Goal: Transaction & Acquisition: Subscribe to service/newsletter

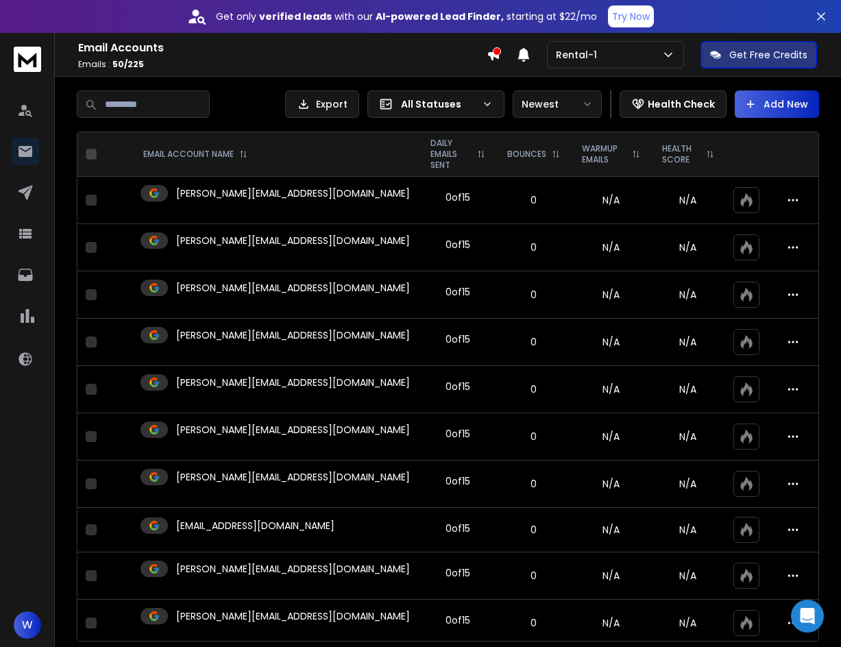
click at [771, 99] on button "Add New" at bounding box center [777, 104] width 84 height 27
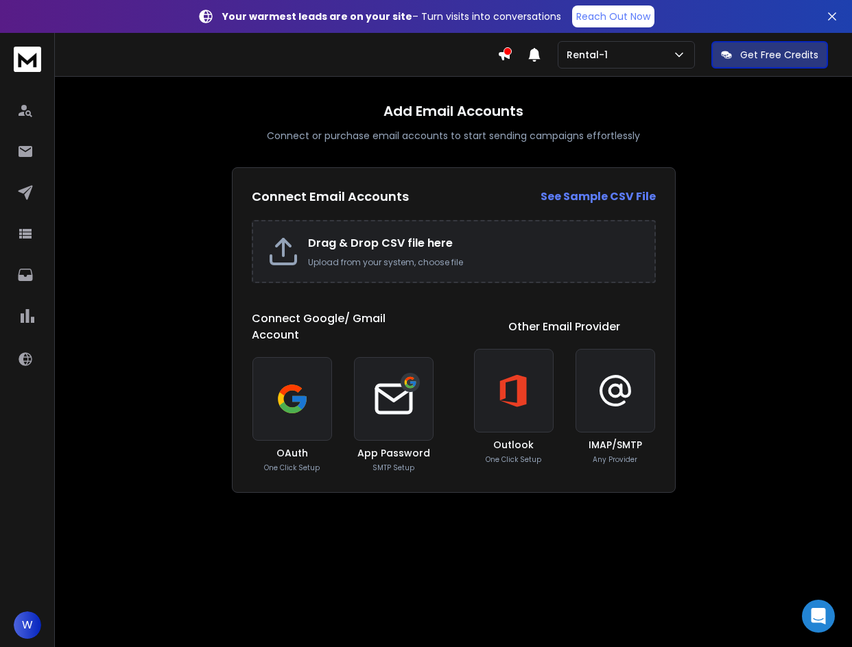
click at [303, 379] on icon at bounding box center [292, 399] width 34 height 41
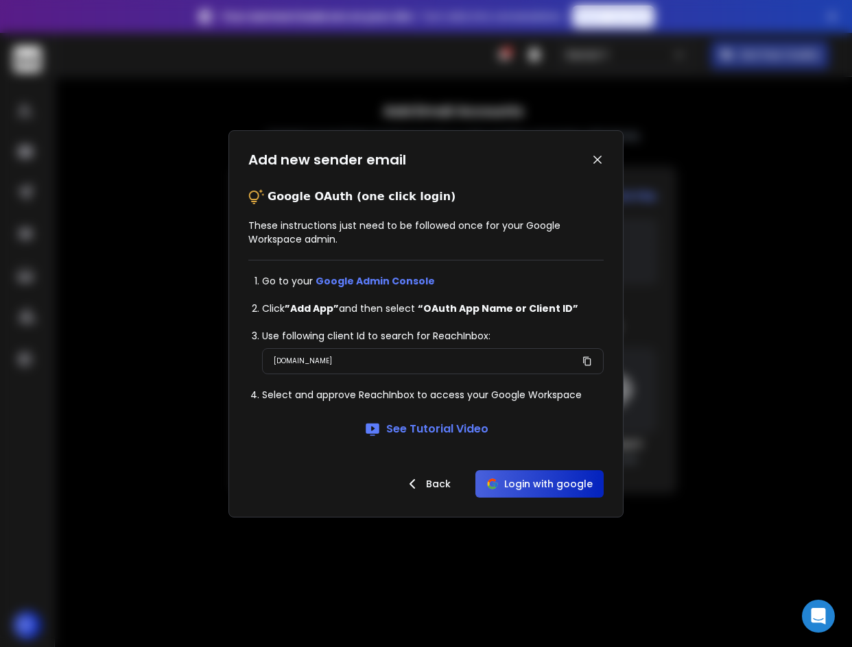
click at [570, 487] on button "Login with google" at bounding box center [539, 483] width 128 height 27
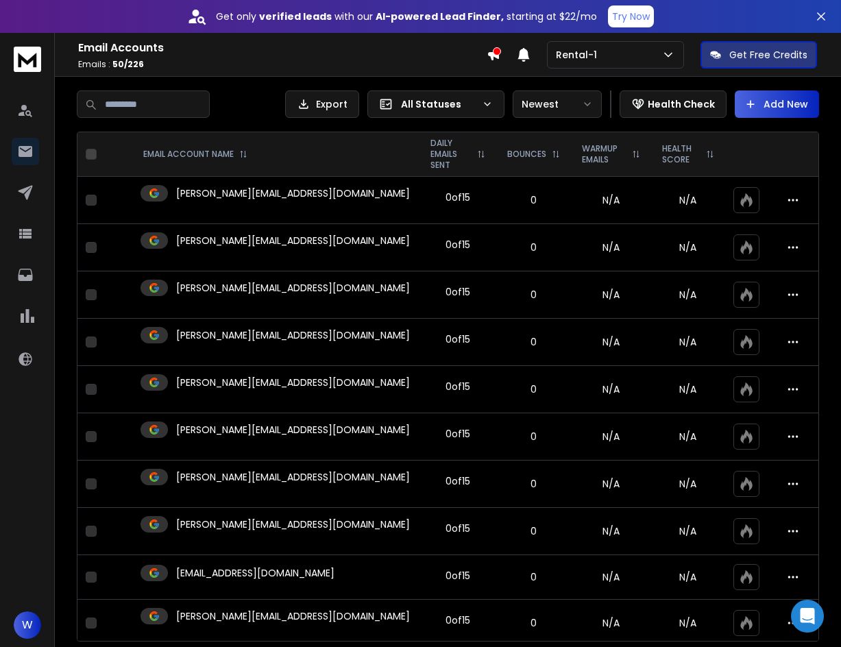
click at [767, 99] on button "Add New" at bounding box center [777, 104] width 84 height 27
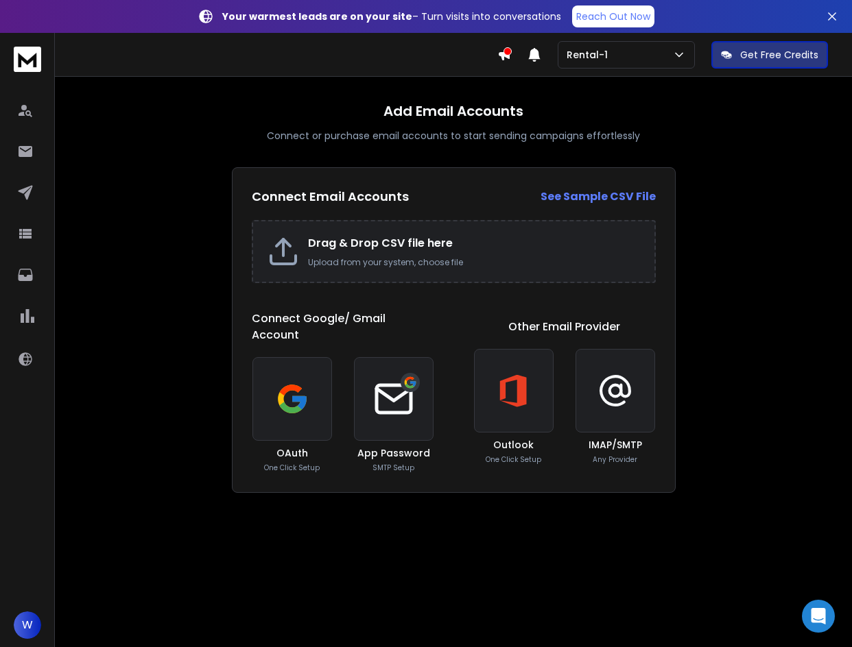
click at [301, 396] on icon at bounding box center [299, 403] width 14 height 14
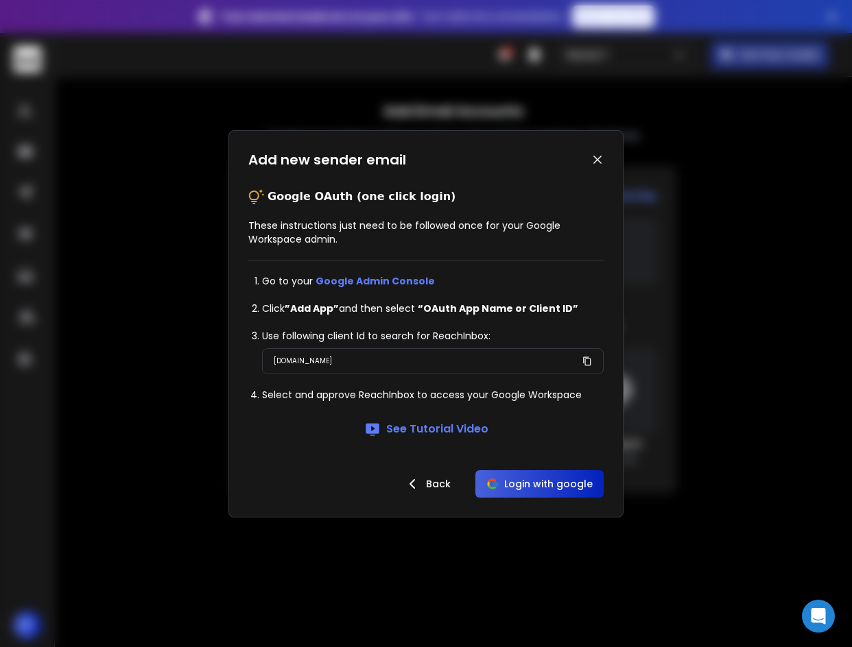
click at [524, 479] on button "Login with google" at bounding box center [539, 483] width 128 height 27
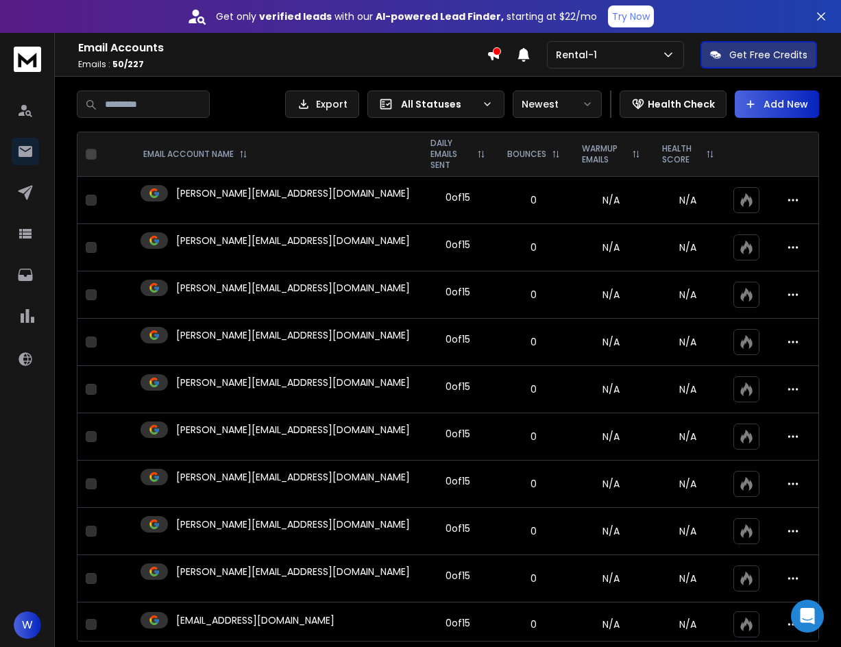
click at [756, 103] on icon at bounding box center [751, 104] width 10 height 10
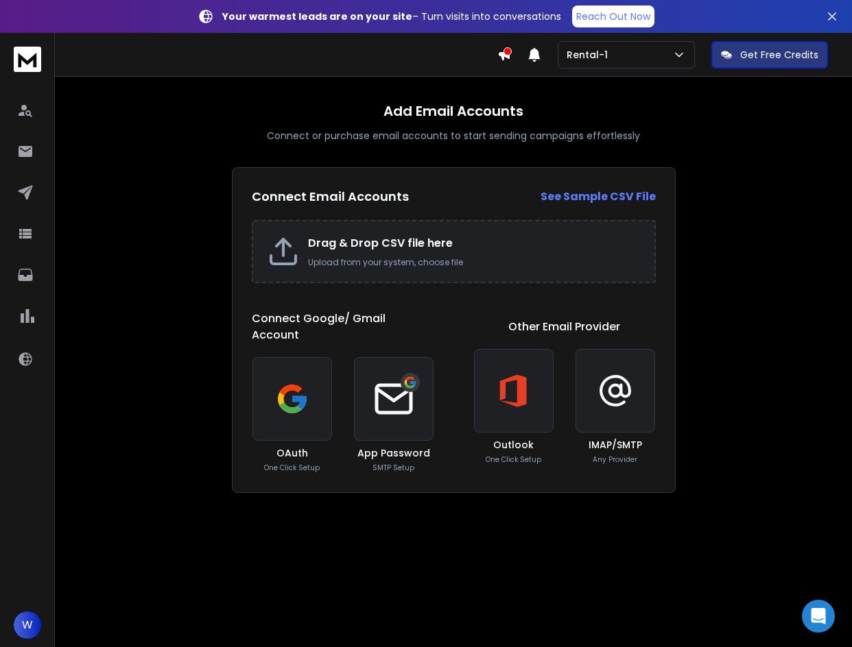
click at [298, 385] on icon at bounding box center [290, 390] width 23 height 11
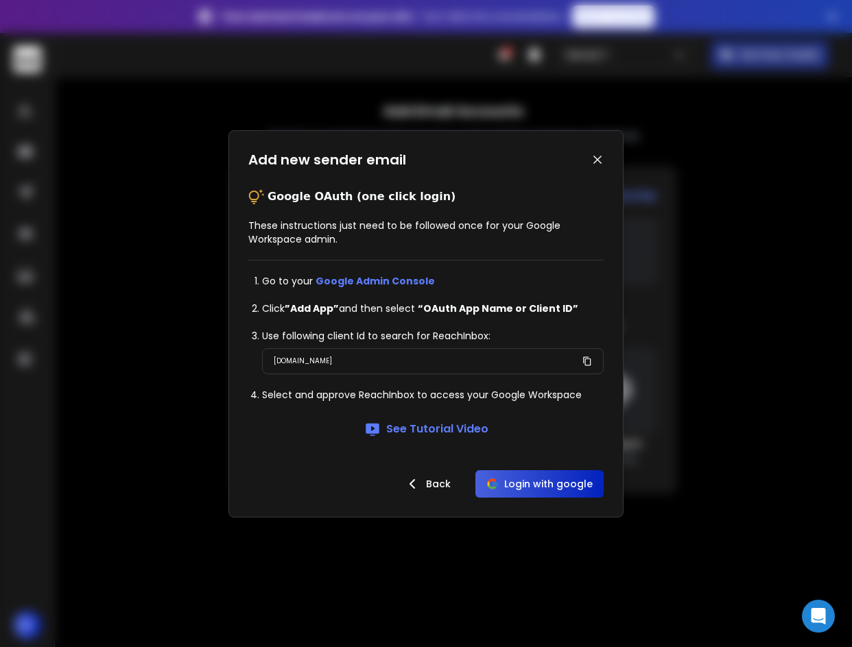
click at [535, 482] on button "Login with google" at bounding box center [539, 483] width 128 height 27
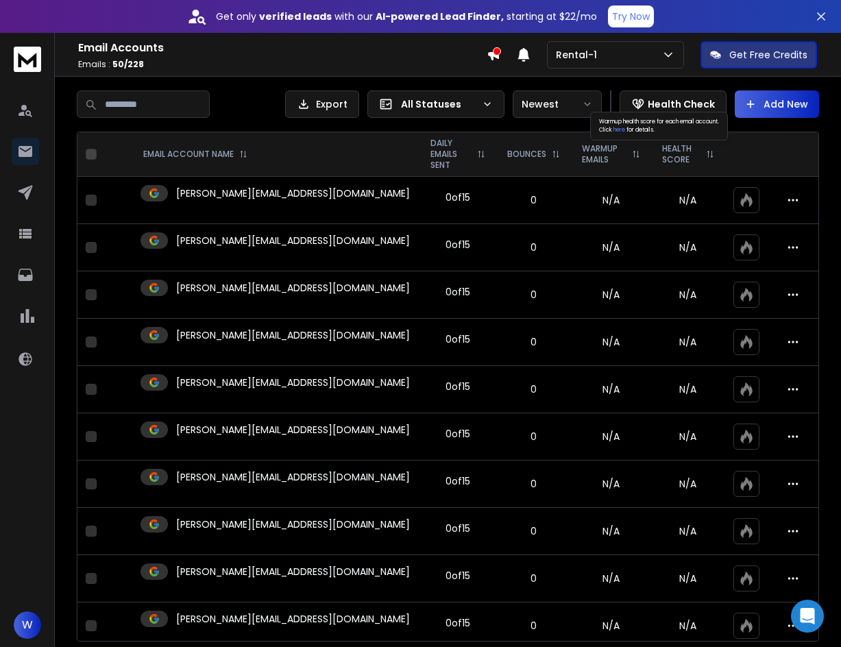
click at [774, 105] on button "Add New" at bounding box center [777, 104] width 84 height 27
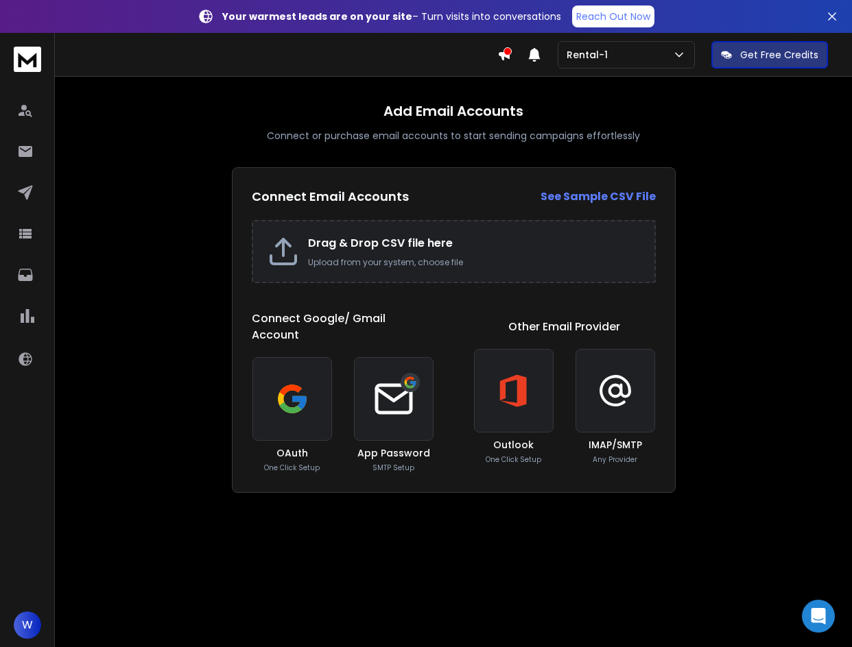
click at [288, 385] on icon at bounding box center [290, 390] width 23 height 11
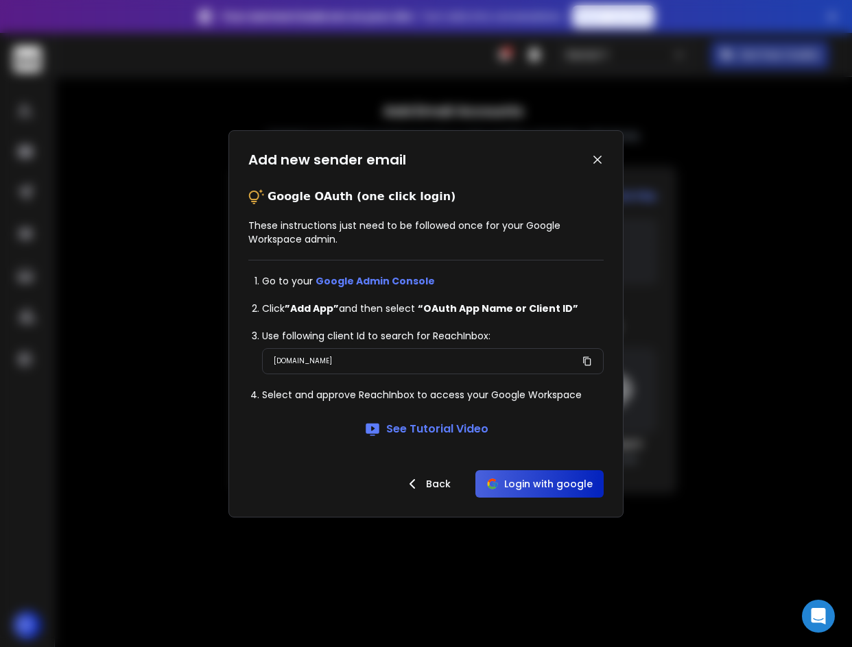
click at [547, 488] on button "Login with google" at bounding box center [539, 483] width 128 height 27
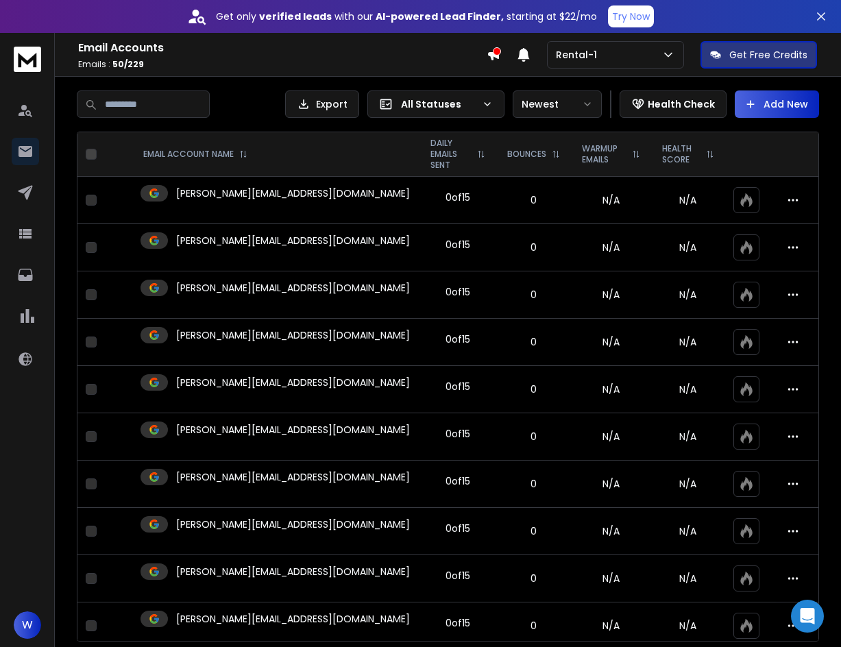
click at [767, 108] on button "Add New" at bounding box center [777, 104] width 84 height 27
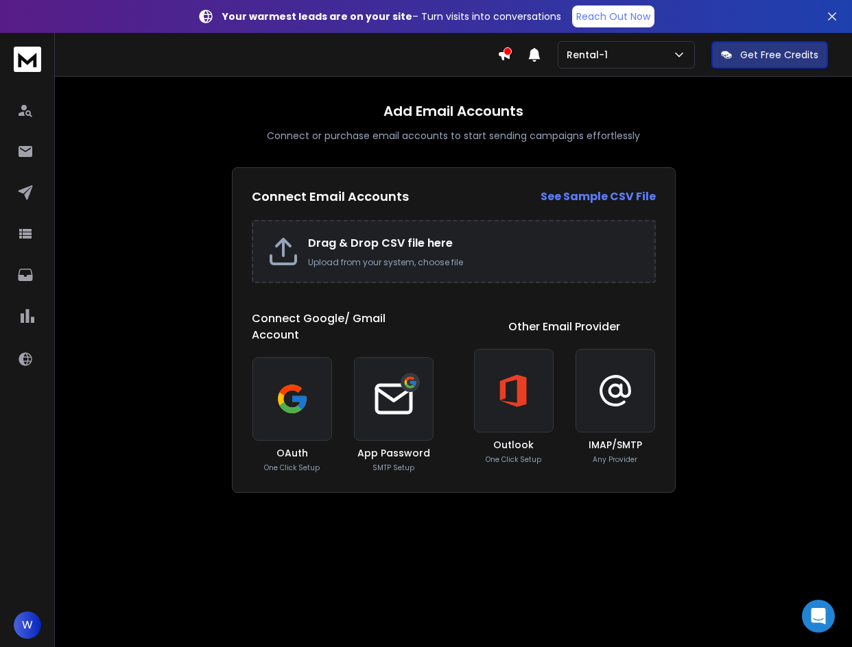
click at [323, 380] on div at bounding box center [292, 399] width 80 height 84
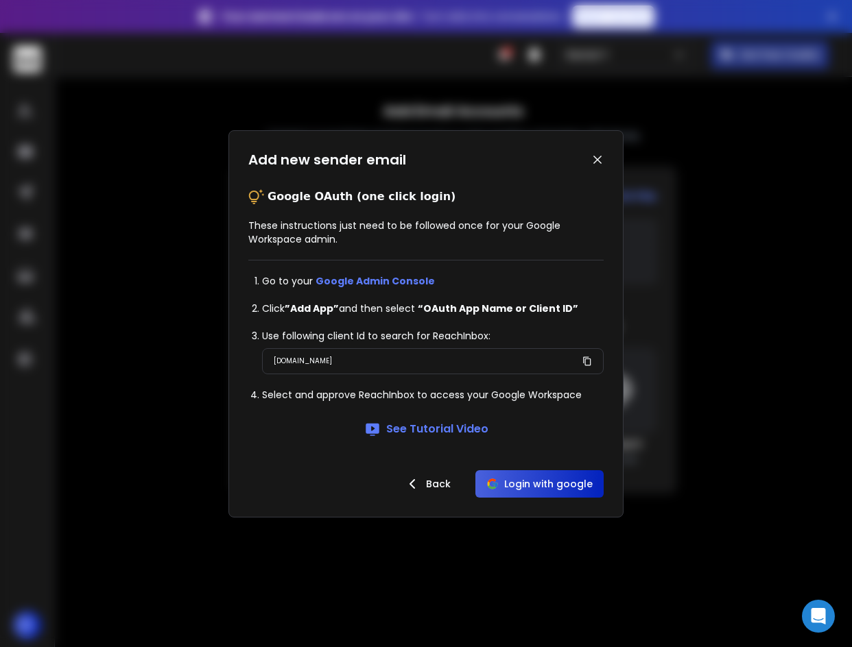
click at [531, 480] on button "Login with google" at bounding box center [539, 483] width 128 height 27
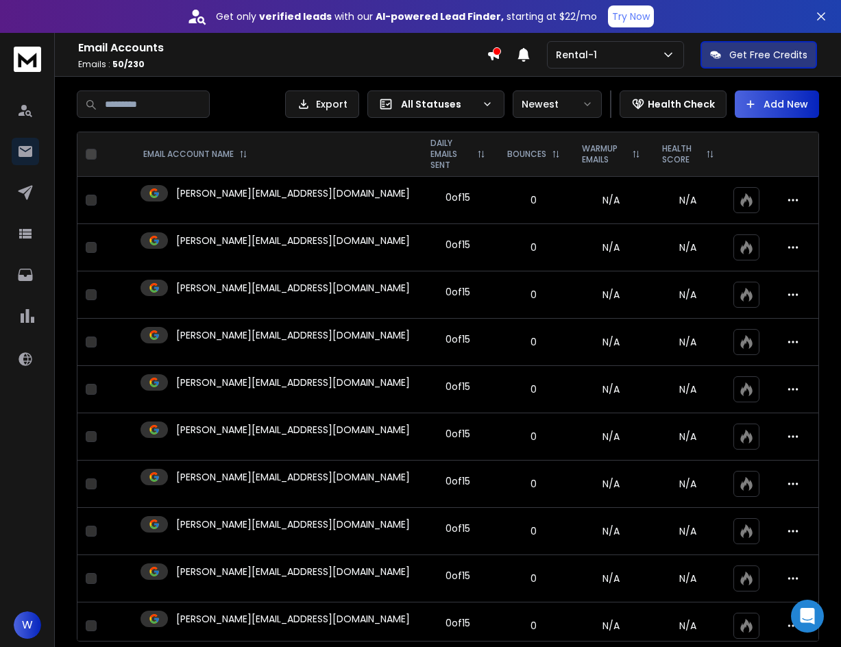
click at [789, 101] on button "Add New" at bounding box center [777, 104] width 84 height 27
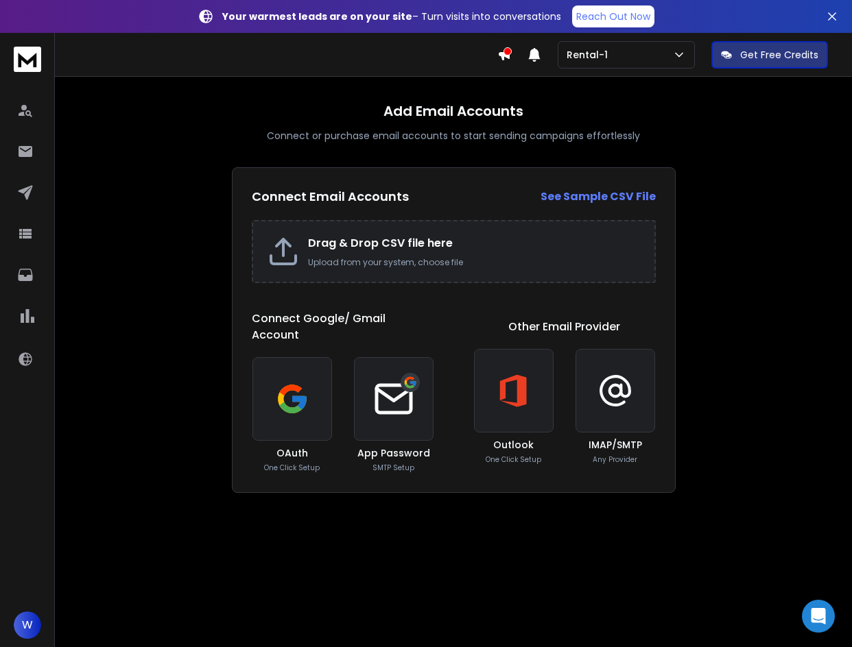
click at [315, 388] on div at bounding box center [292, 399] width 80 height 84
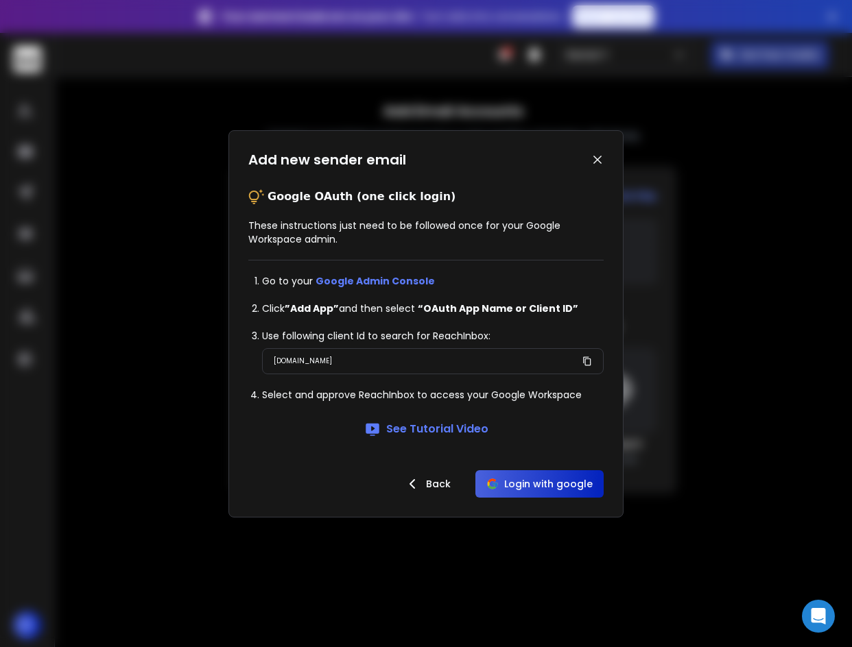
click at [551, 488] on button "Login with google" at bounding box center [539, 483] width 128 height 27
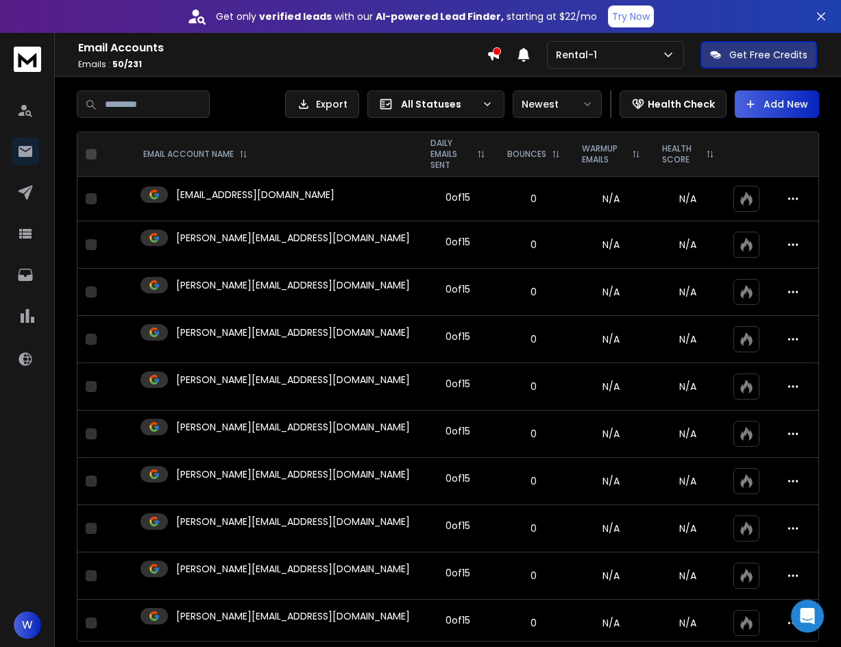
click at [772, 99] on button "Add New" at bounding box center [777, 104] width 84 height 27
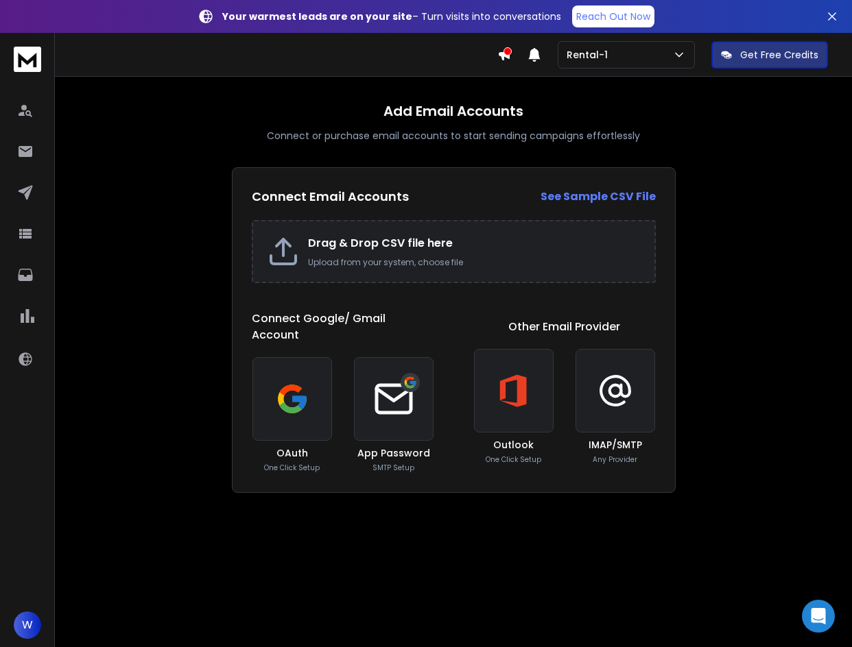
click at [302, 409] on div at bounding box center [292, 399] width 80 height 84
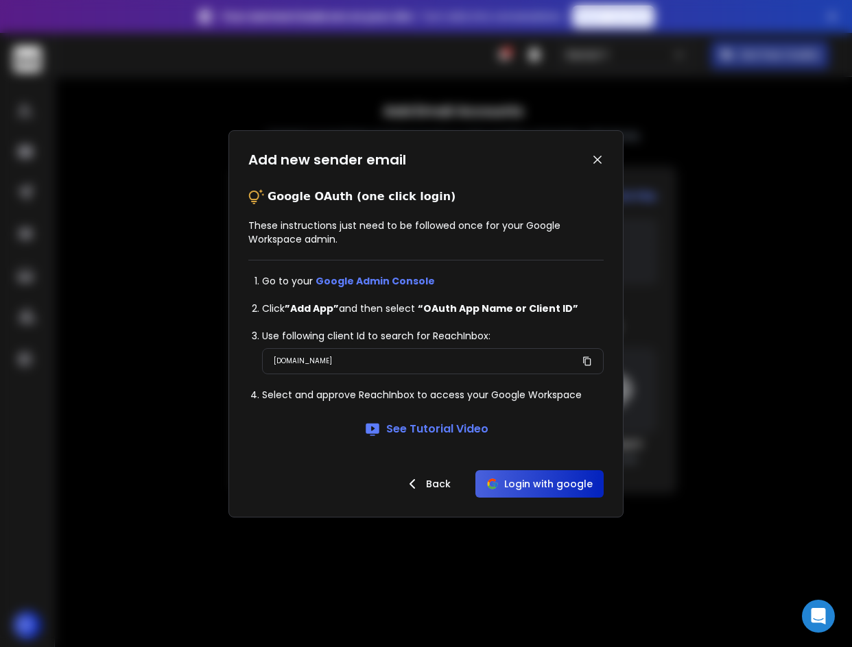
click at [518, 477] on button "Login with google" at bounding box center [539, 483] width 128 height 27
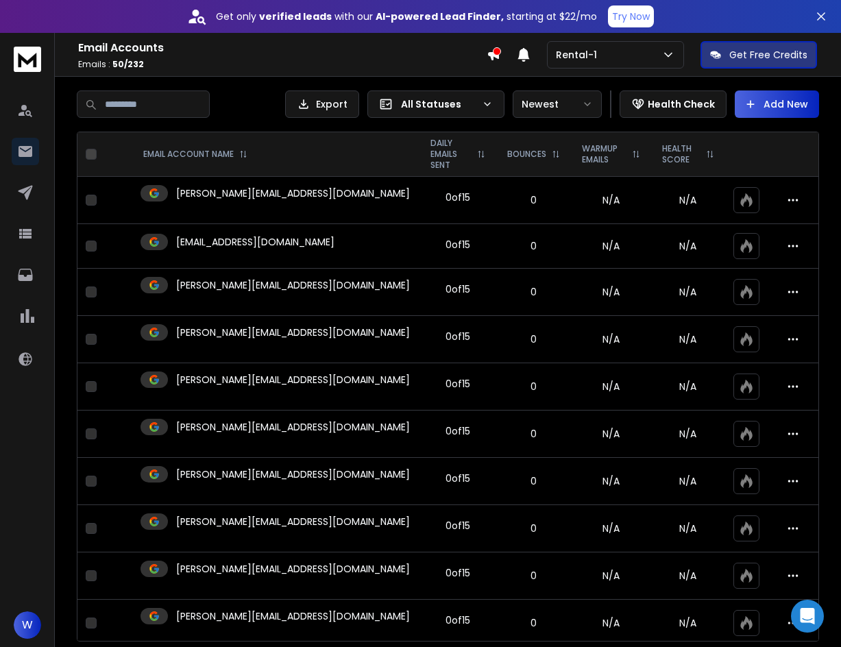
click at [804, 109] on button "Add New" at bounding box center [777, 104] width 84 height 27
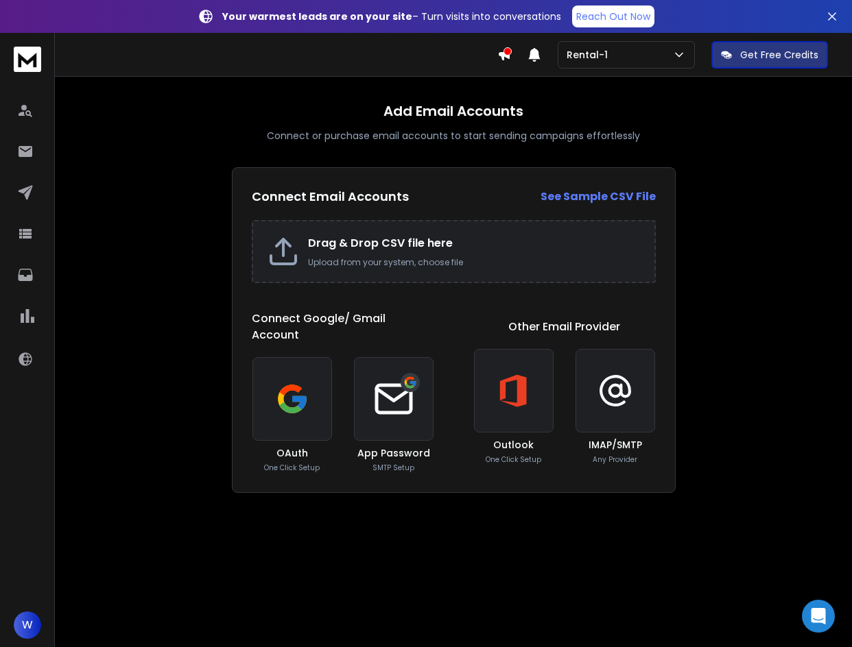
click at [308, 379] on icon at bounding box center [292, 399] width 34 height 41
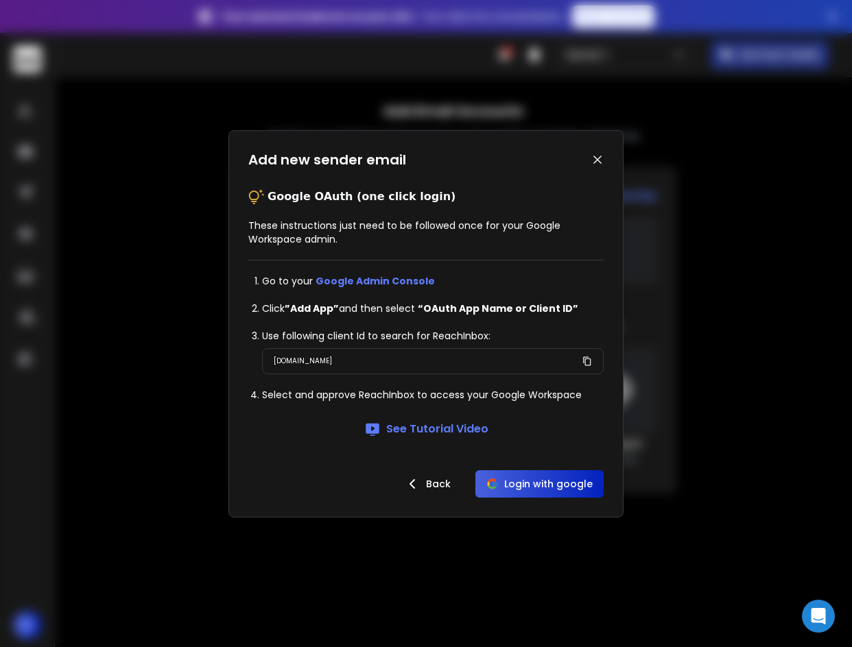
click at [601, 488] on button "Login with google" at bounding box center [539, 483] width 128 height 27
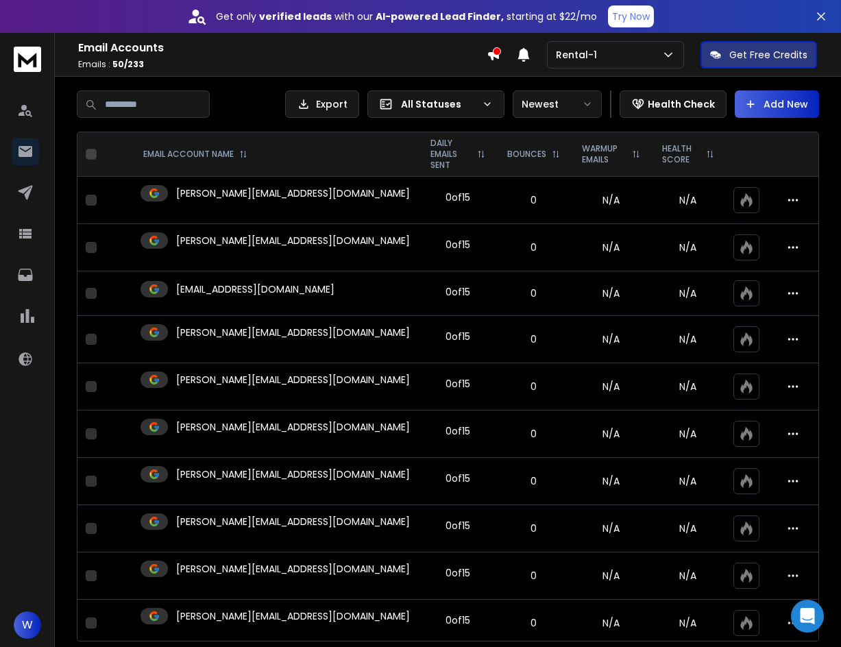
click at [779, 101] on button "Add New" at bounding box center [777, 104] width 84 height 27
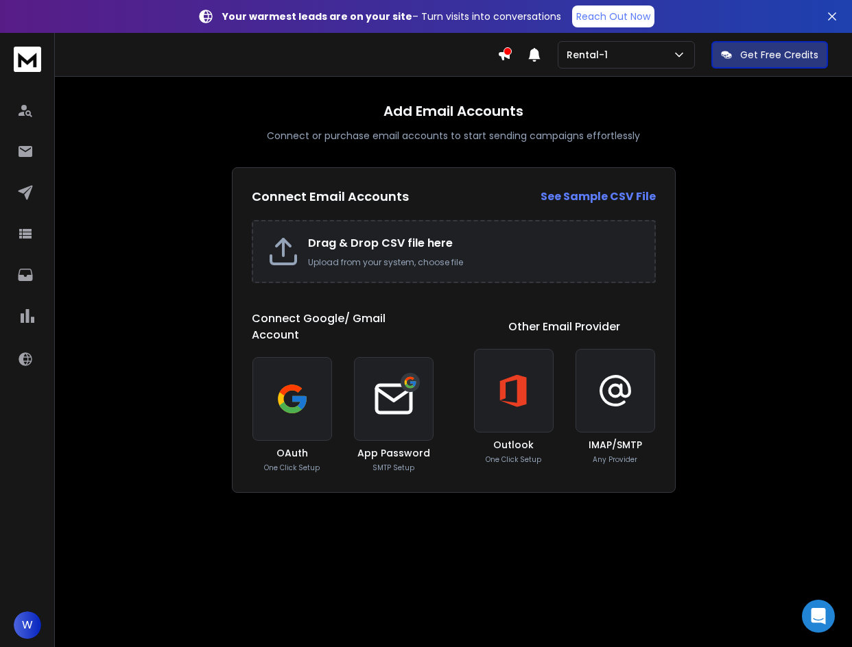
click at [298, 402] on icon at bounding box center [290, 408] width 23 height 12
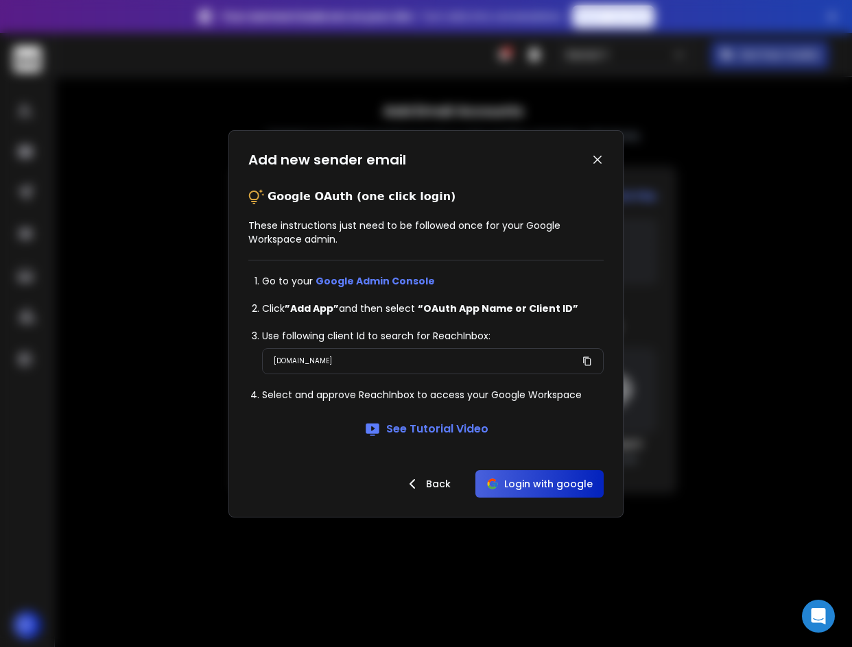
click at [550, 483] on button "Login with google" at bounding box center [539, 483] width 128 height 27
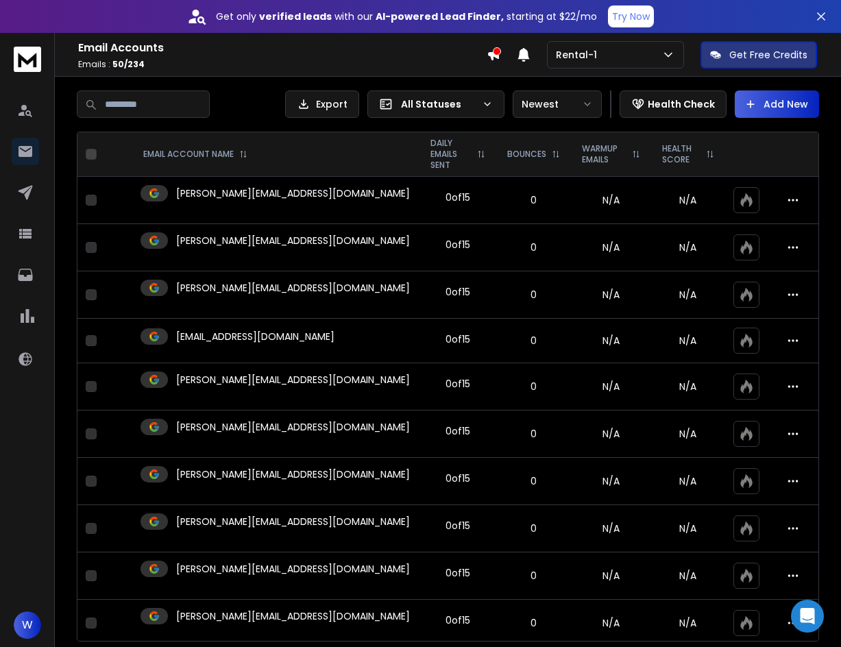
click at [771, 105] on button "Add New" at bounding box center [777, 104] width 84 height 27
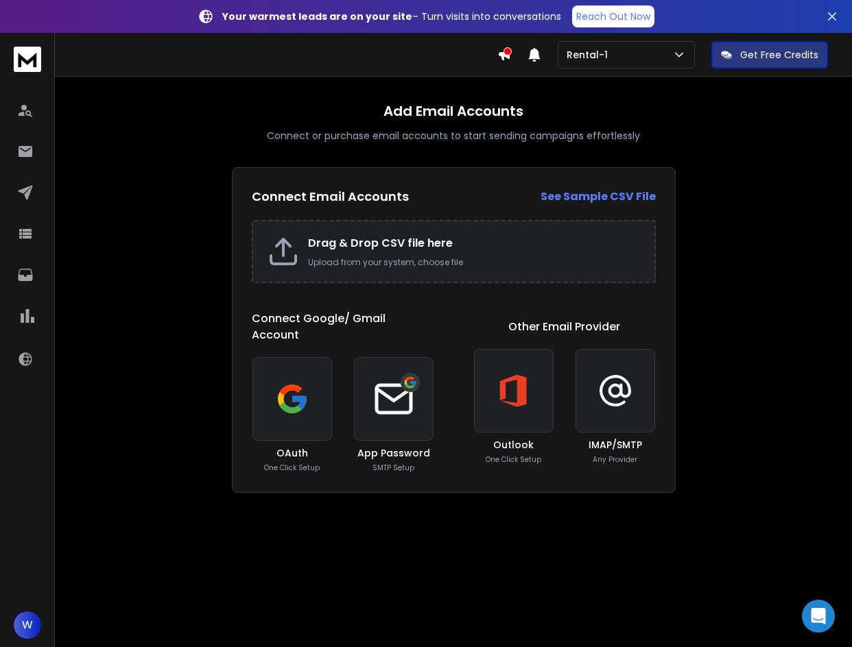
click at [309, 381] on icon at bounding box center [292, 399] width 34 height 41
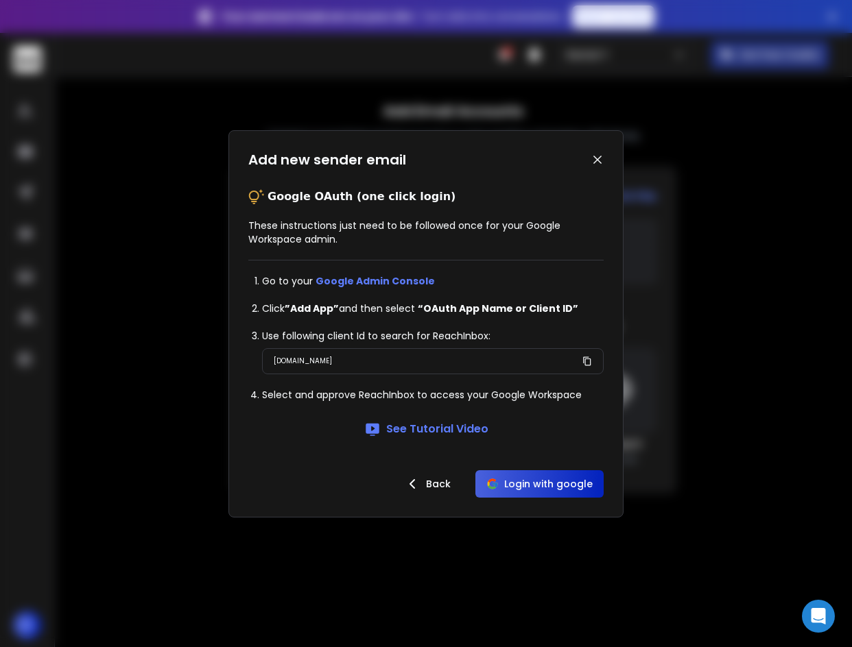
click at [499, 479] on icon at bounding box center [492, 484] width 12 height 12
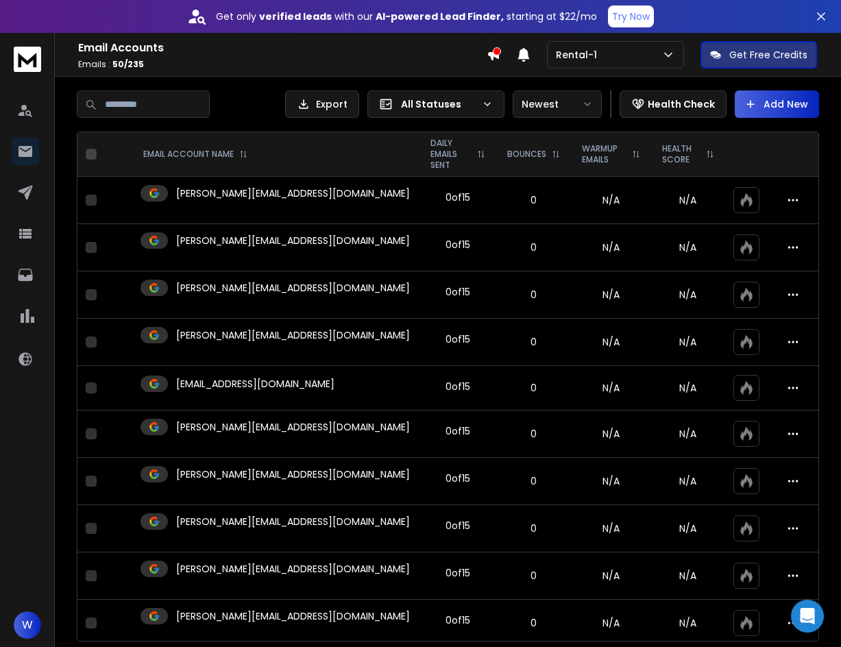
click at [771, 110] on button "Add New" at bounding box center [777, 104] width 84 height 27
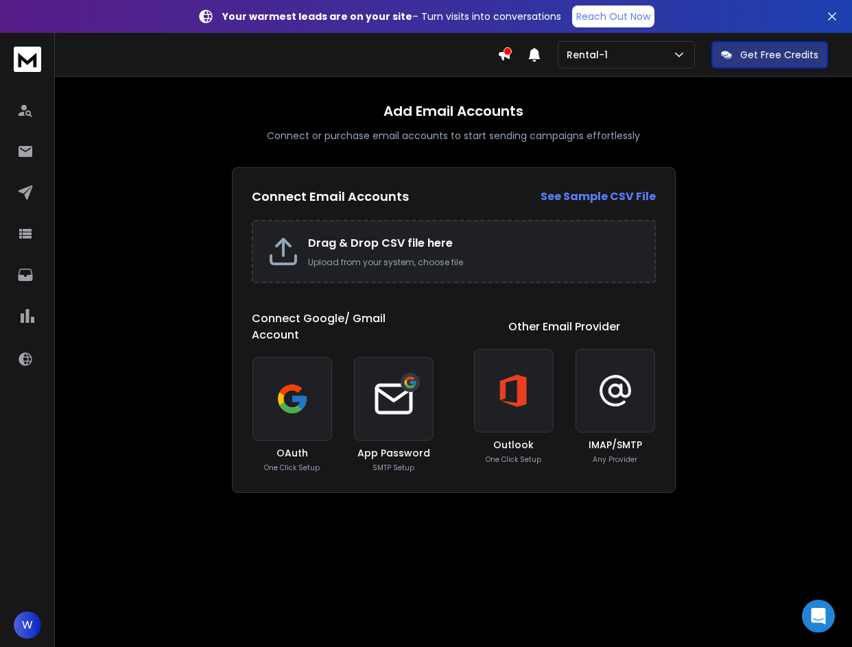
click at [299, 402] on icon at bounding box center [290, 408] width 23 height 12
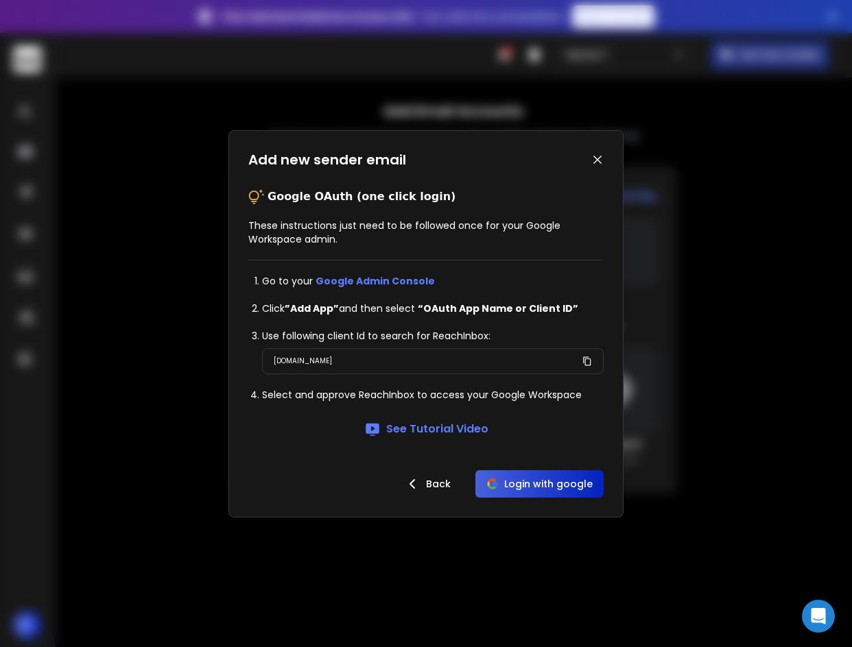
click at [538, 479] on button "Login with google" at bounding box center [539, 483] width 128 height 27
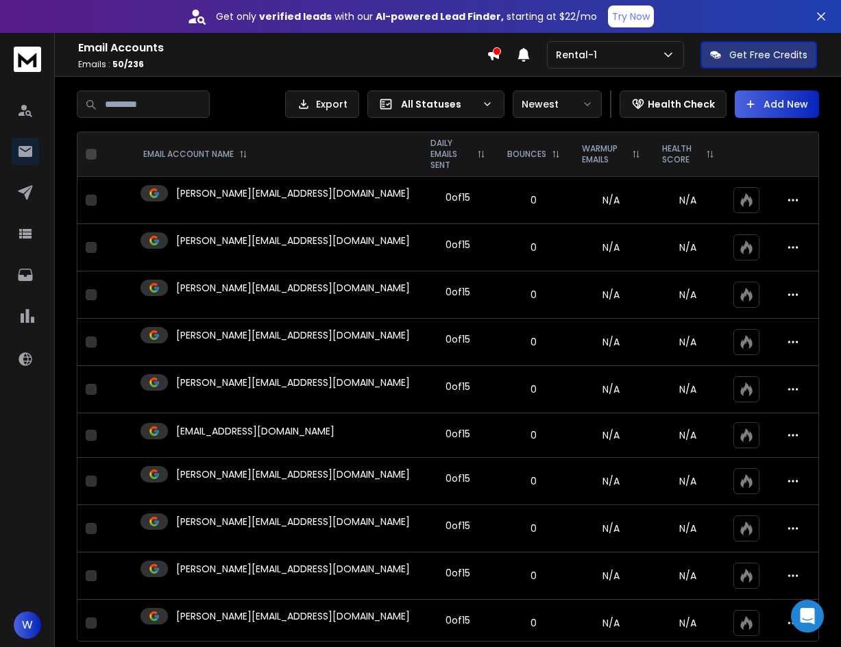
click at [783, 103] on button "Add New" at bounding box center [777, 104] width 84 height 27
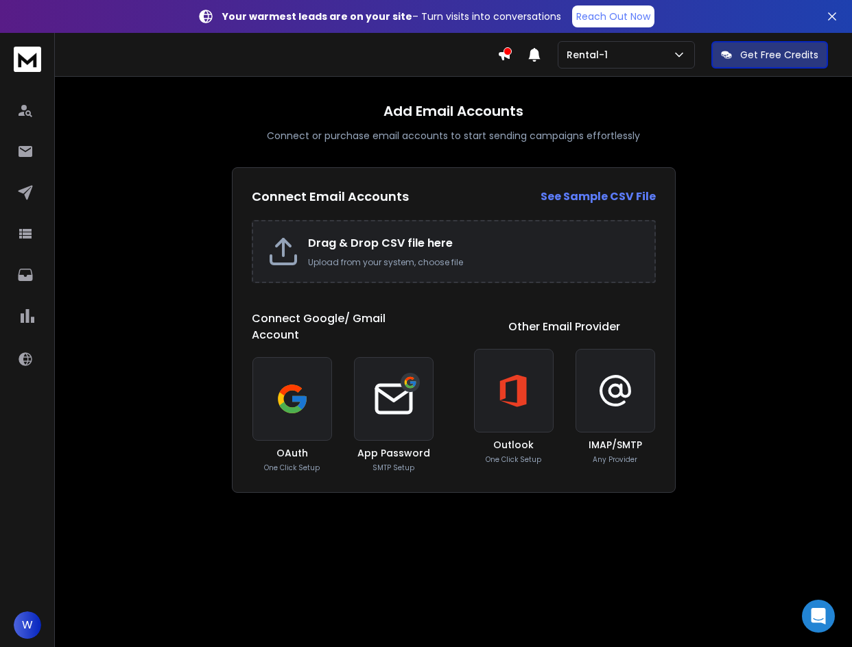
click at [299, 396] on icon at bounding box center [299, 403] width 14 height 14
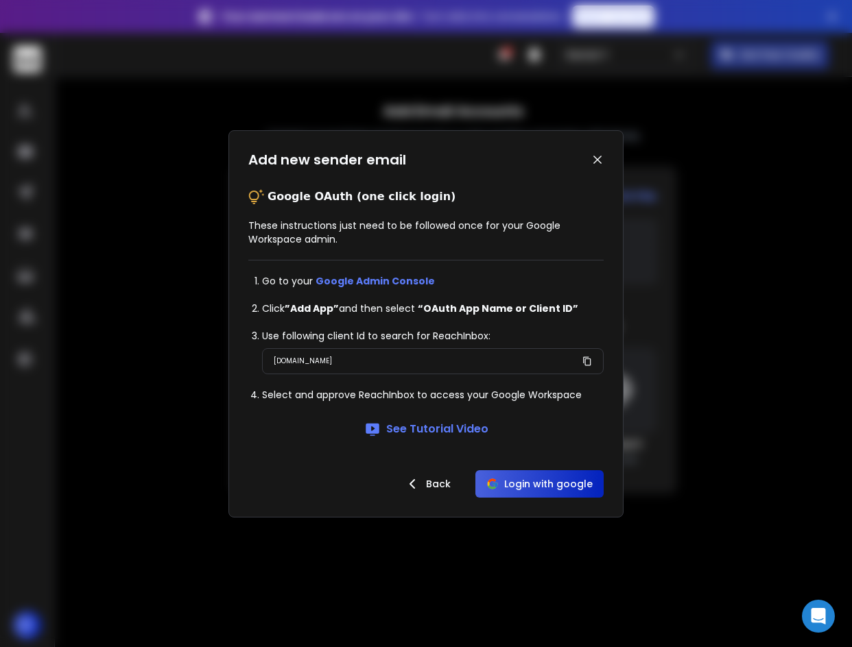
click at [505, 483] on button "Login with google" at bounding box center [539, 483] width 128 height 27
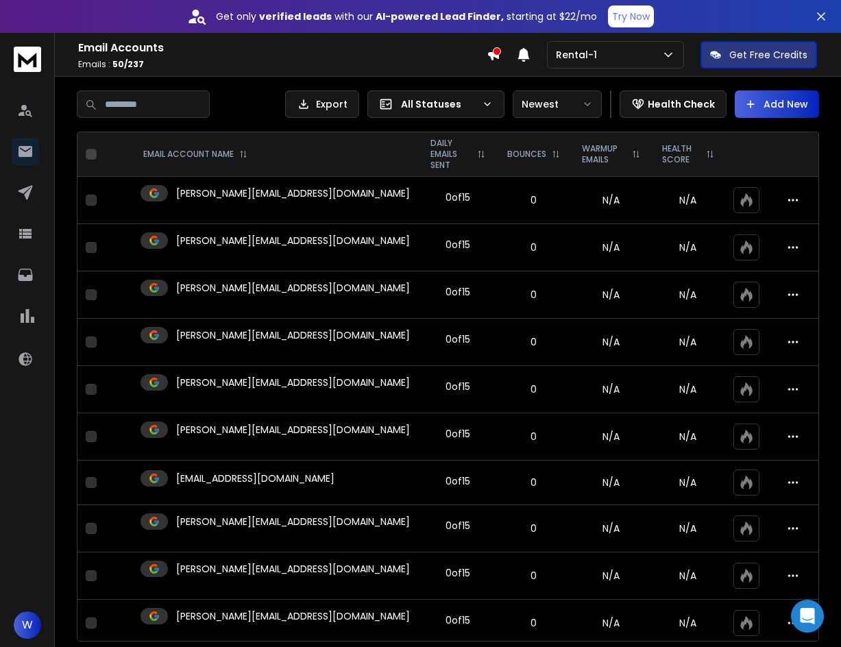
click at [773, 104] on button "Add New" at bounding box center [777, 104] width 84 height 27
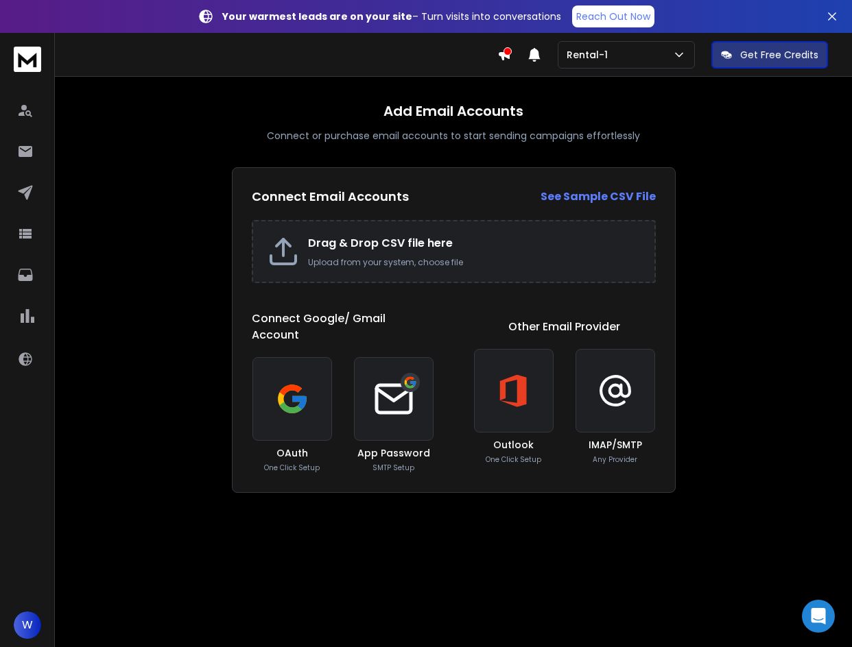
click at [327, 381] on div at bounding box center [292, 399] width 80 height 84
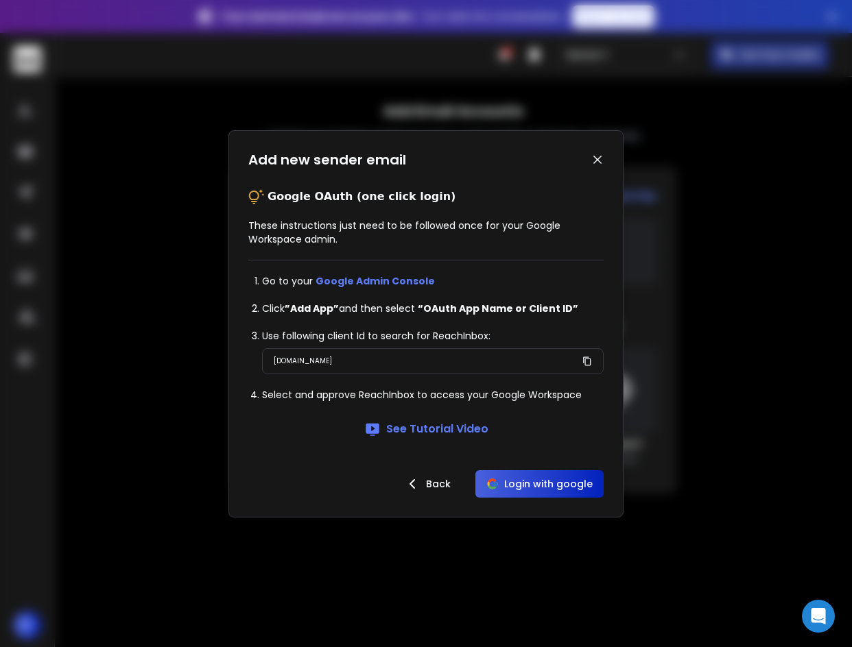
click at [577, 479] on button "Login with google" at bounding box center [539, 483] width 128 height 27
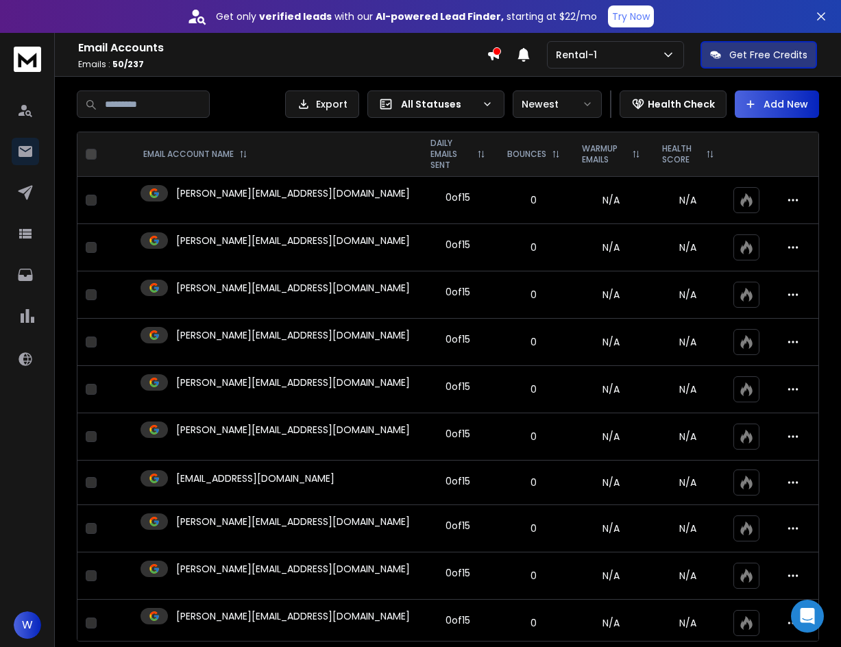
click at [774, 104] on button "Add New" at bounding box center [777, 104] width 84 height 27
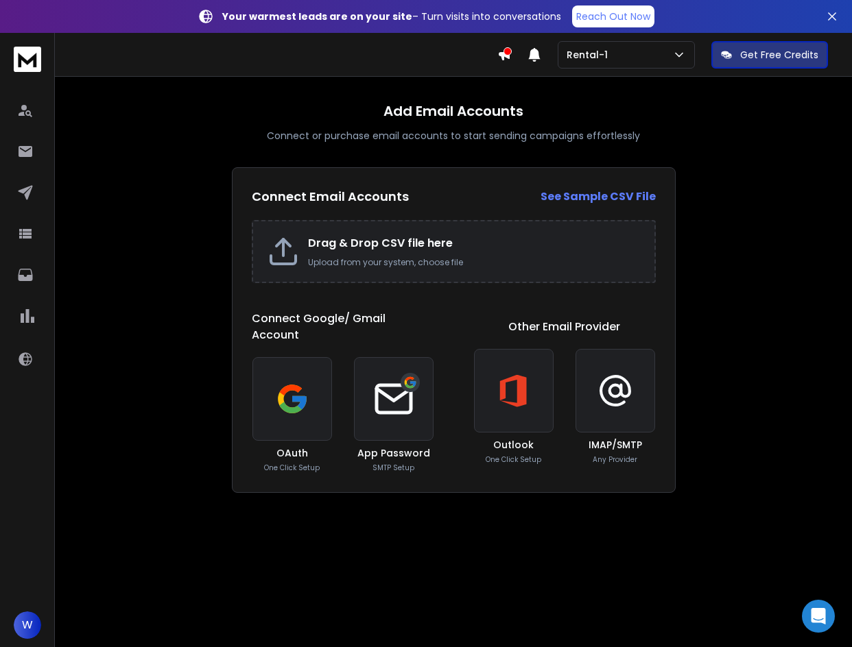
click at [289, 385] on icon at bounding box center [290, 390] width 23 height 11
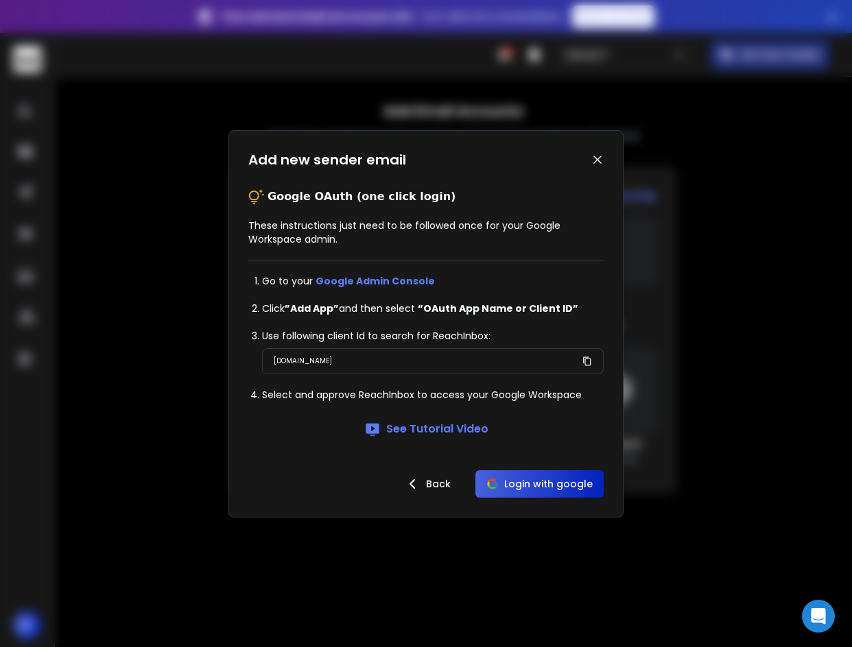
click at [523, 477] on button "Login with google" at bounding box center [539, 483] width 128 height 27
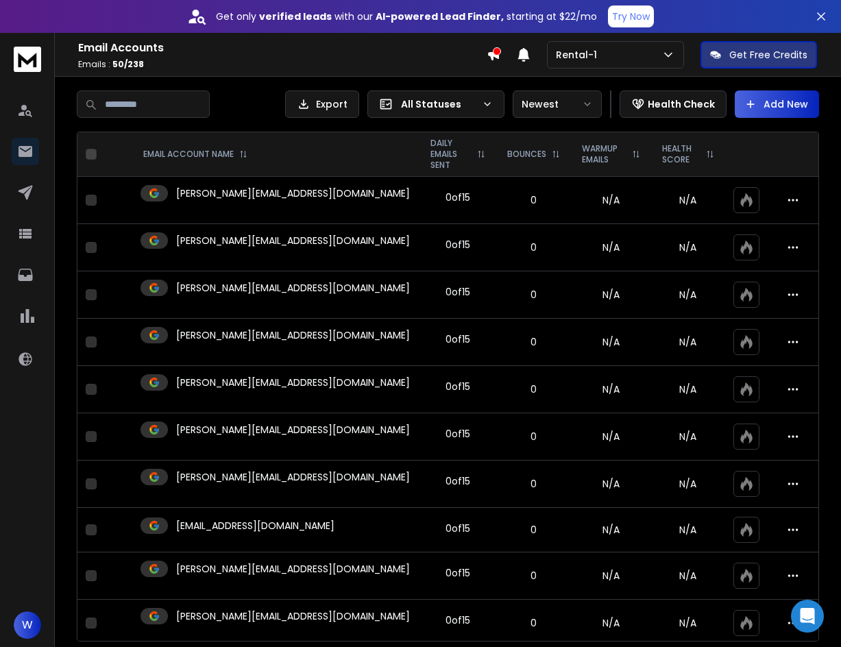
click at [793, 108] on button "Add New" at bounding box center [777, 104] width 84 height 27
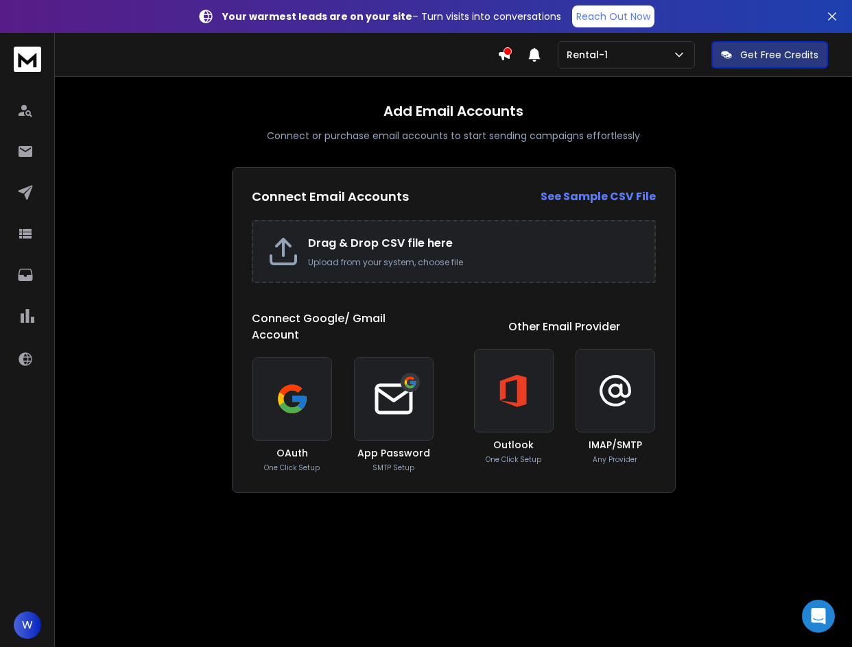
click at [302, 379] on icon at bounding box center [292, 399] width 34 height 41
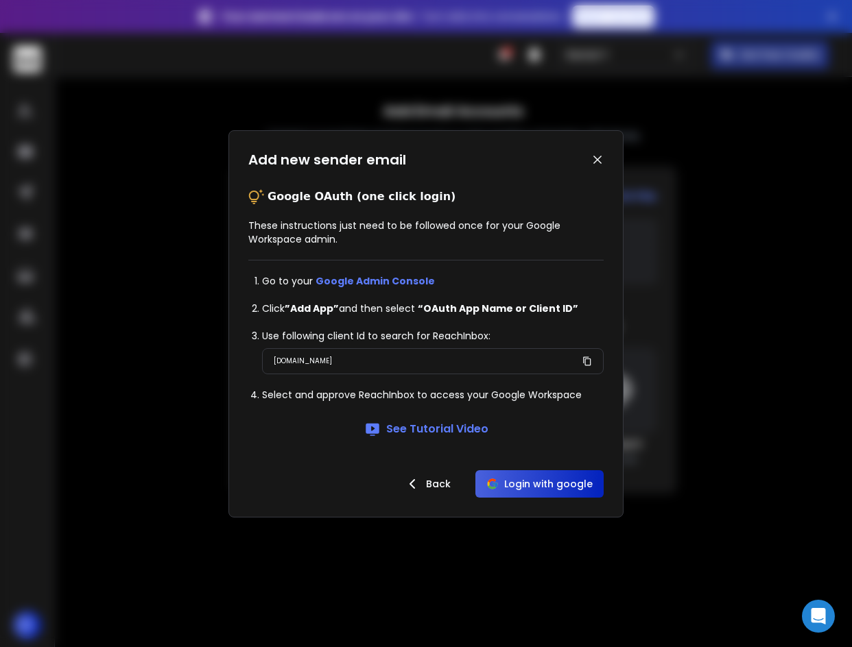
click at [511, 480] on button "Login with google" at bounding box center [539, 483] width 128 height 27
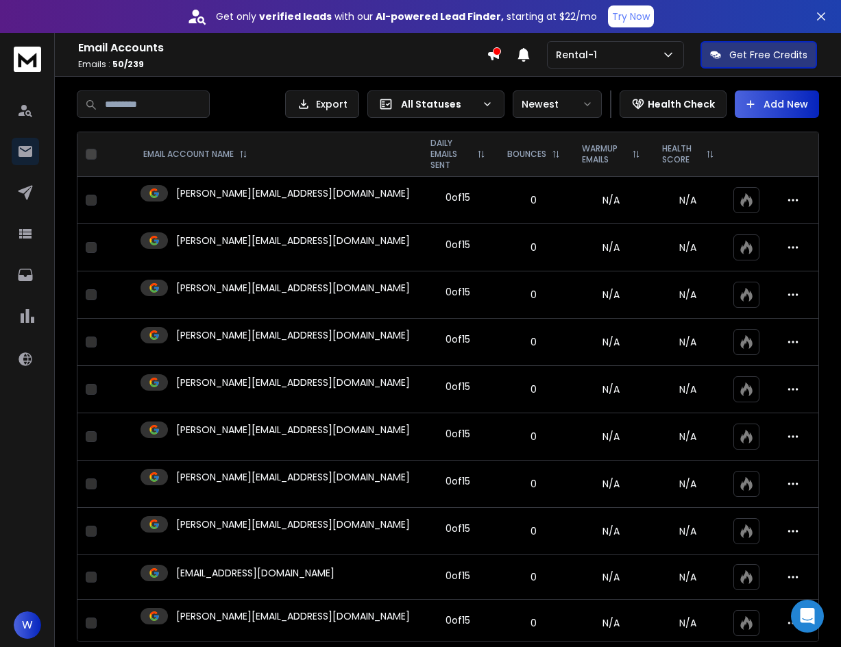
click at [780, 109] on button "Add New" at bounding box center [777, 104] width 84 height 27
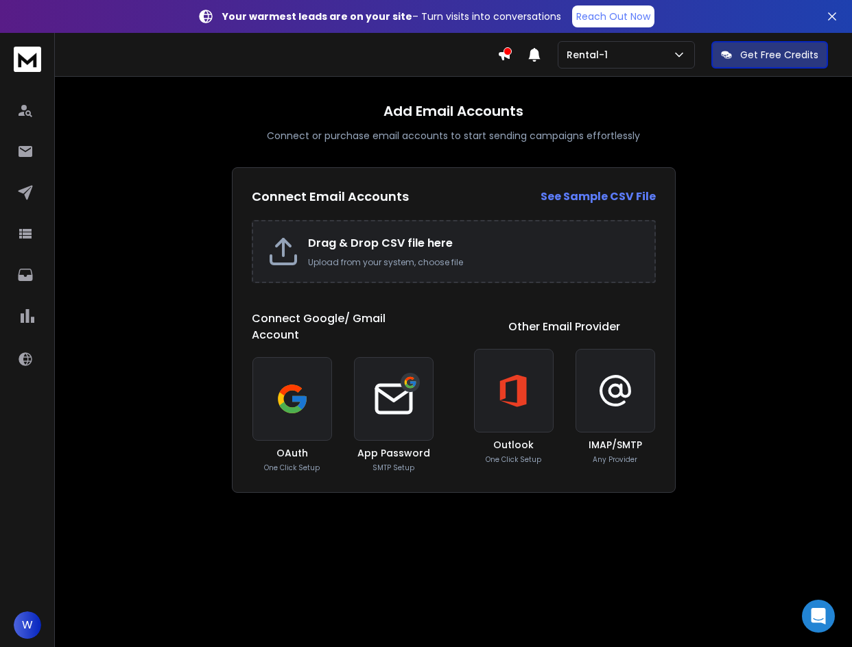
click at [297, 396] on icon at bounding box center [299, 403] width 14 height 14
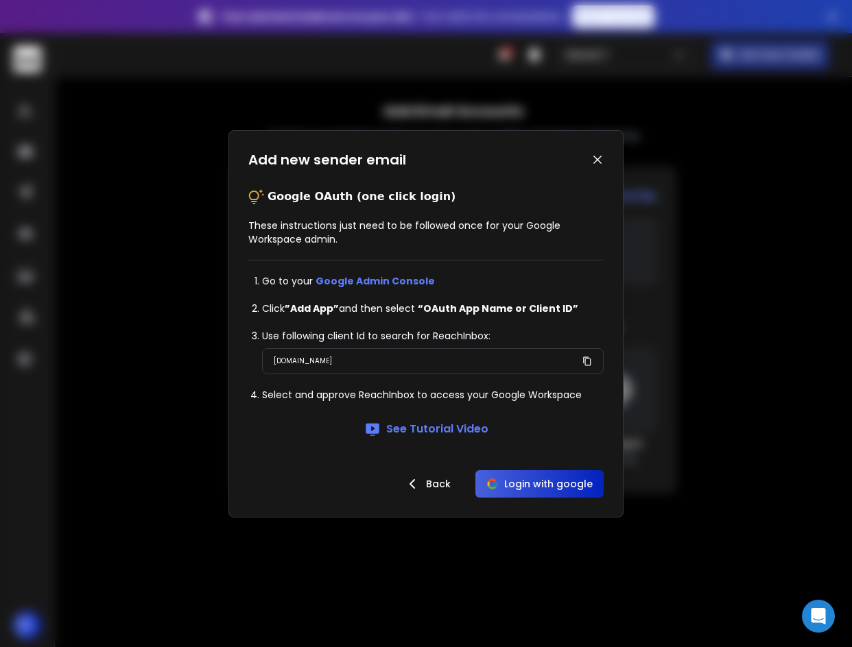
click at [530, 476] on button "Login with google" at bounding box center [539, 483] width 128 height 27
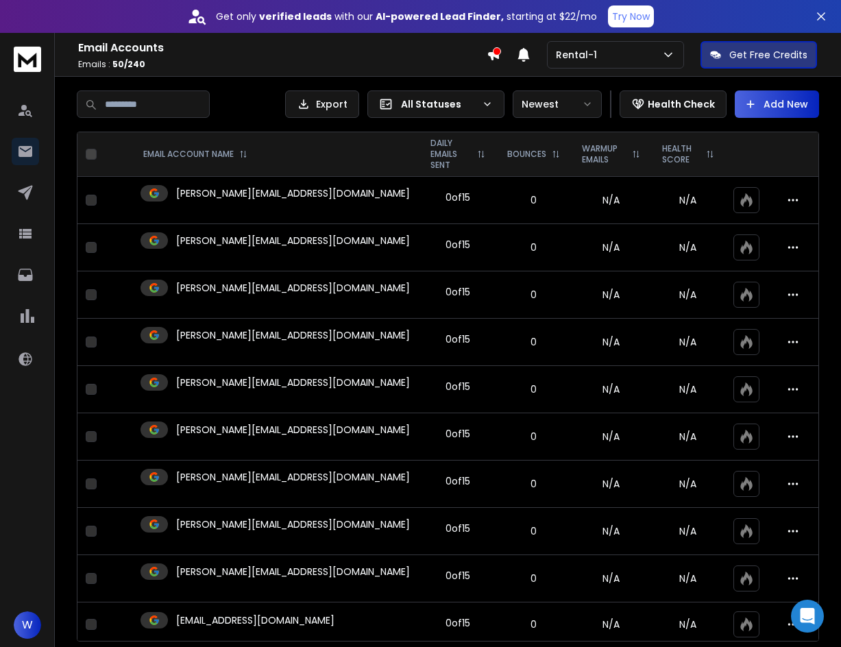
click at [763, 97] on button "Add New" at bounding box center [777, 104] width 84 height 27
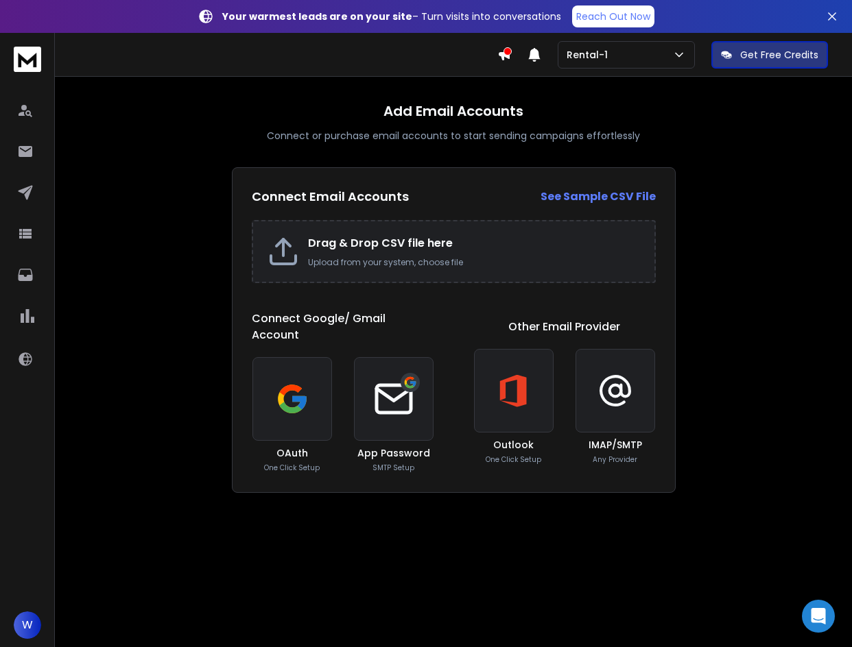
click at [281, 385] on icon at bounding box center [292, 399] width 29 height 29
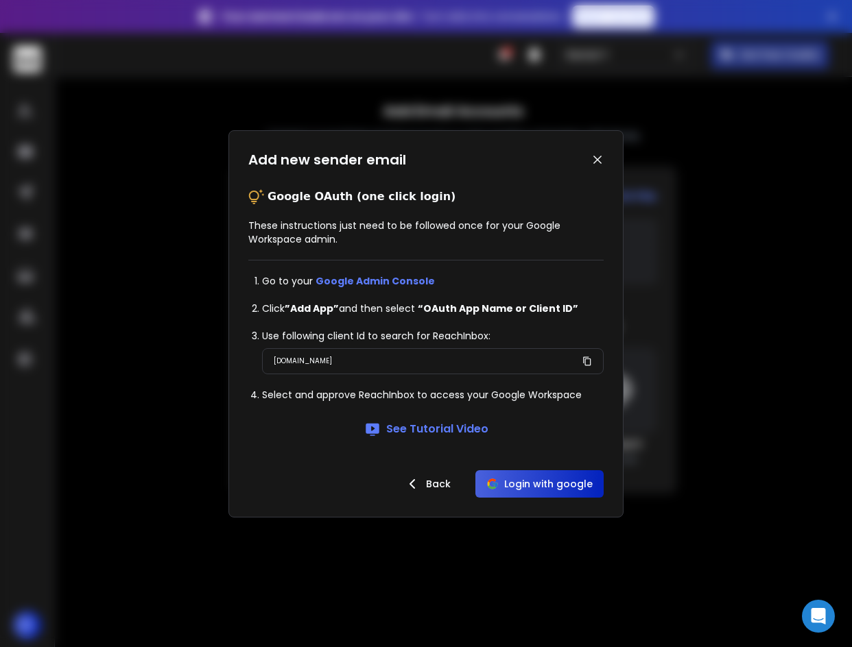
click at [512, 476] on button "Login with google" at bounding box center [539, 483] width 128 height 27
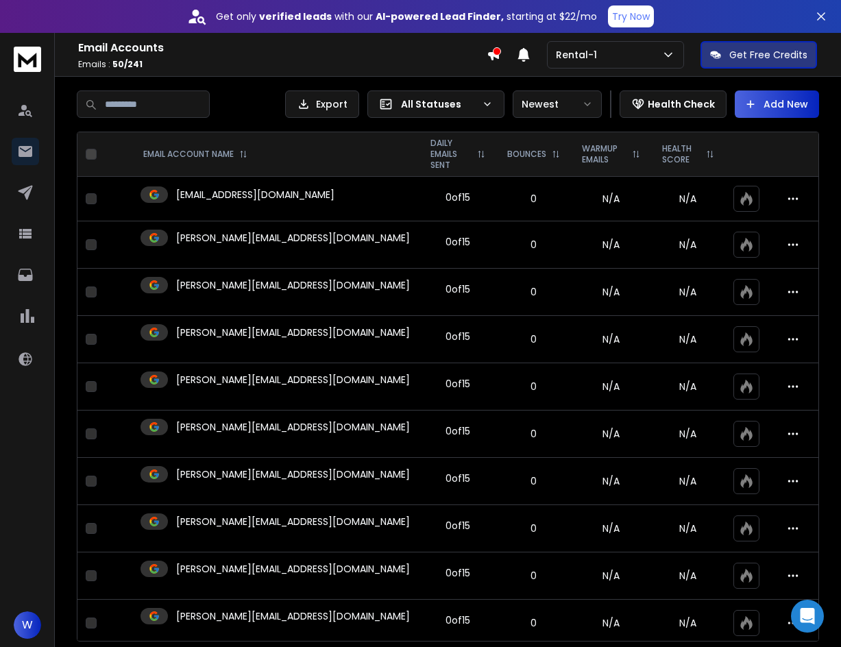
click at [763, 110] on button "Add New" at bounding box center [777, 104] width 84 height 27
click at [758, 108] on button "Add New" at bounding box center [777, 104] width 84 height 27
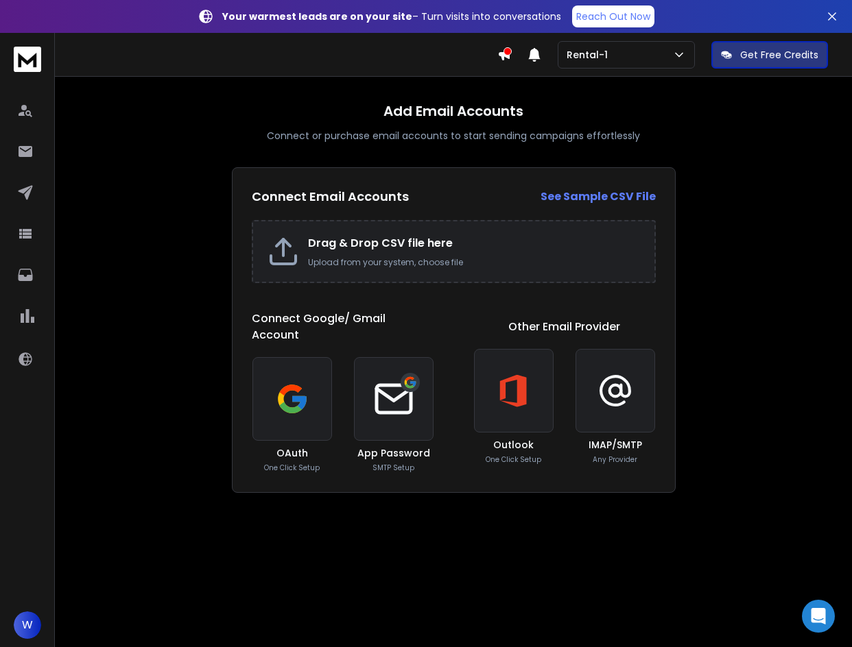
click at [311, 372] on div at bounding box center [292, 399] width 80 height 84
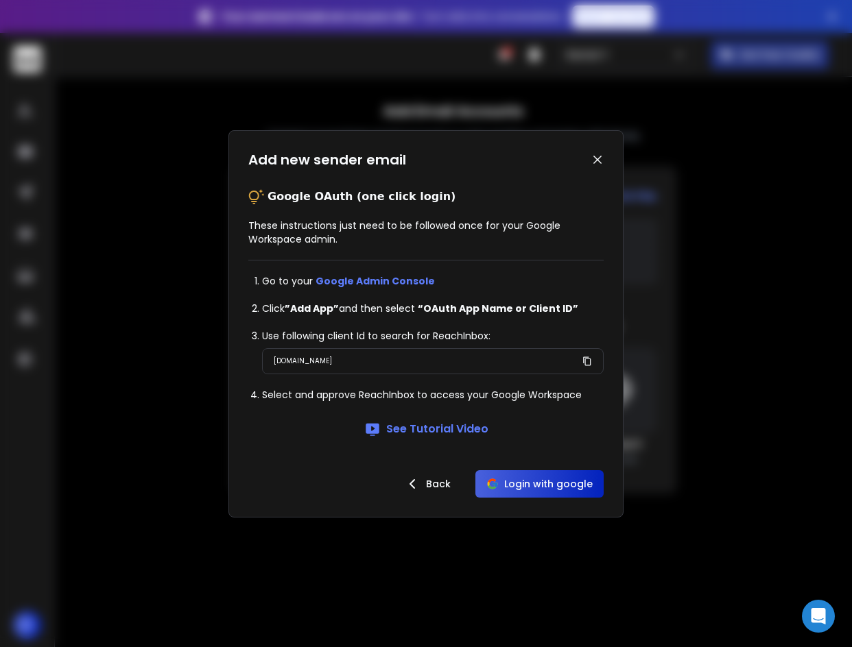
click at [538, 481] on button "Login with google" at bounding box center [539, 483] width 128 height 27
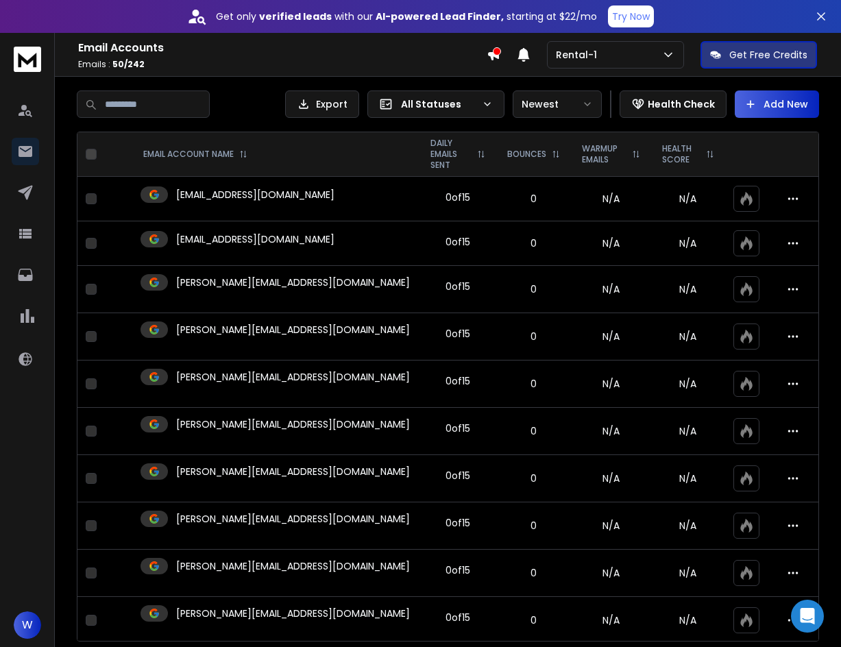
click at [786, 99] on button "Add New" at bounding box center [777, 104] width 84 height 27
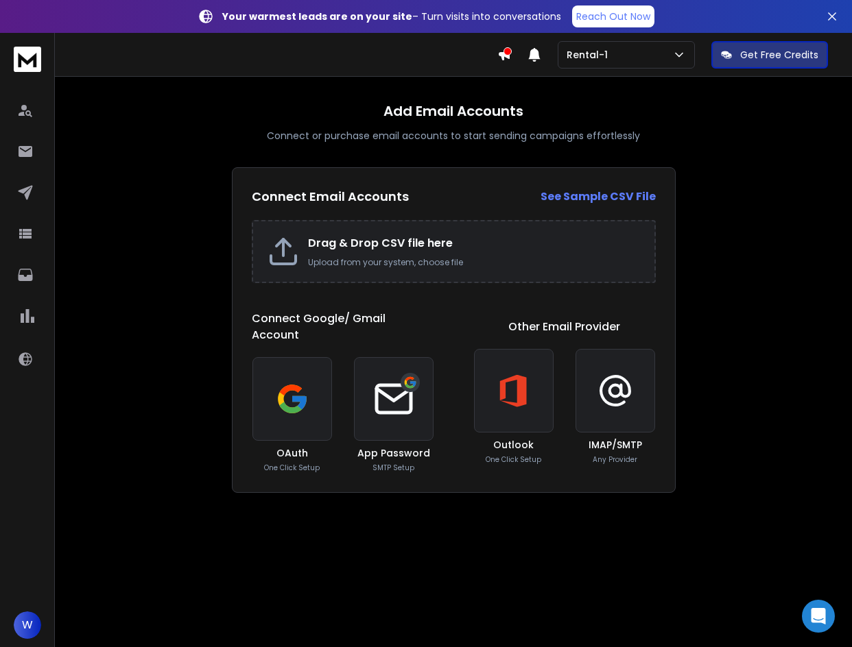
click at [313, 370] on div at bounding box center [292, 399] width 80 height 84
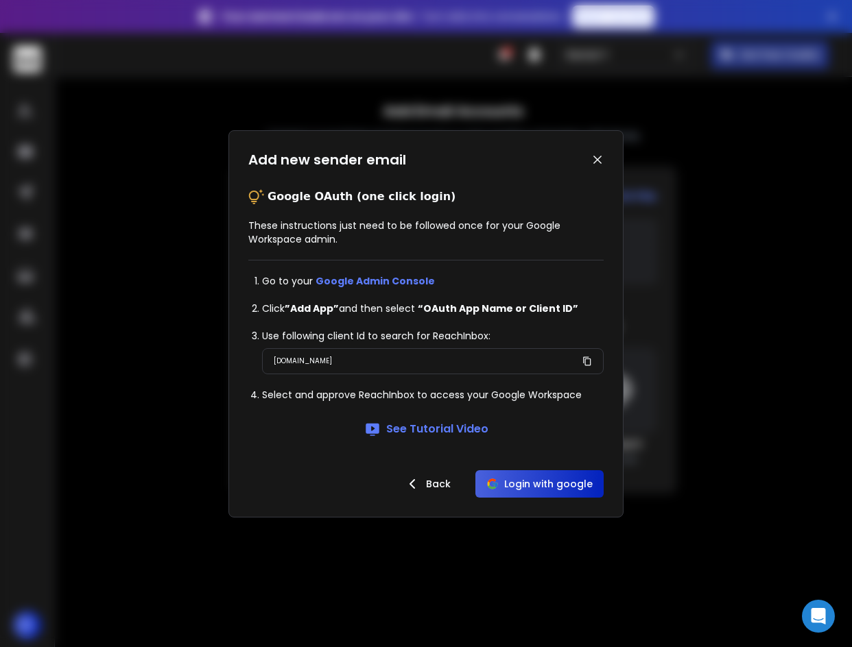
click at [523, 475] on button "Login with google" at bounding box center [539, 483] width 128 height 27
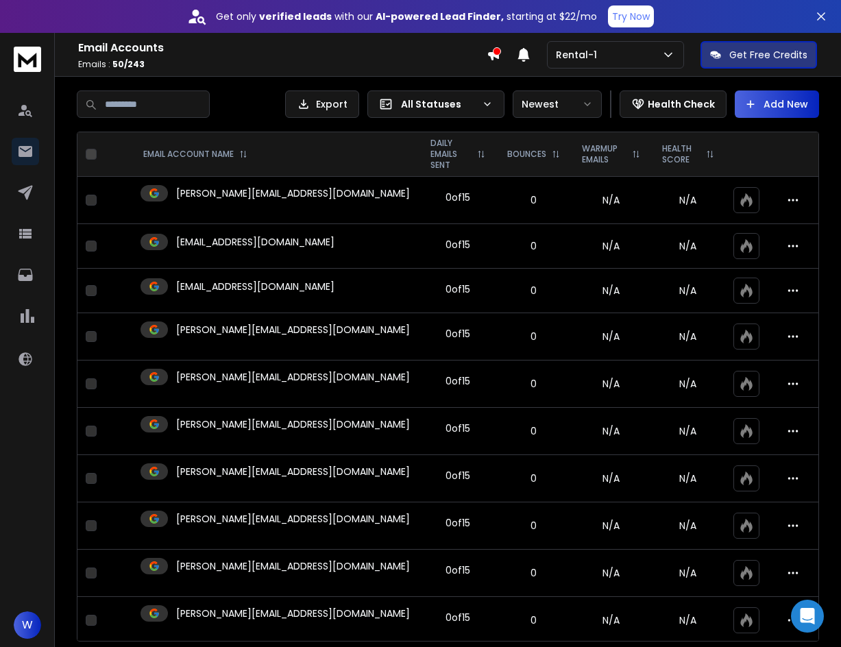
click at [775, 104] on button "Add New" at bounding box center [777, 104] width 84 height 27
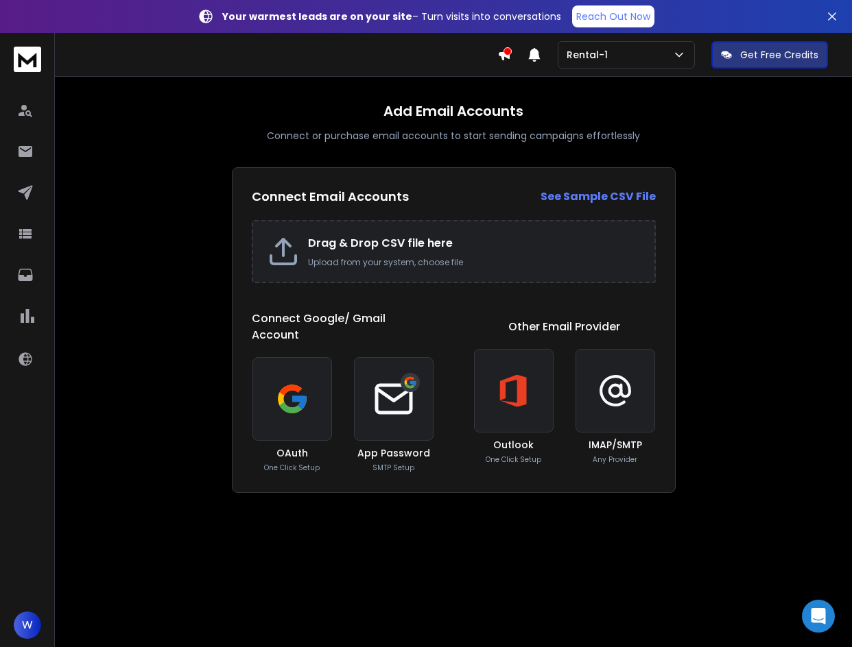
click at [299, 361] on div at bounding box center [292, 399] width 80 height 84
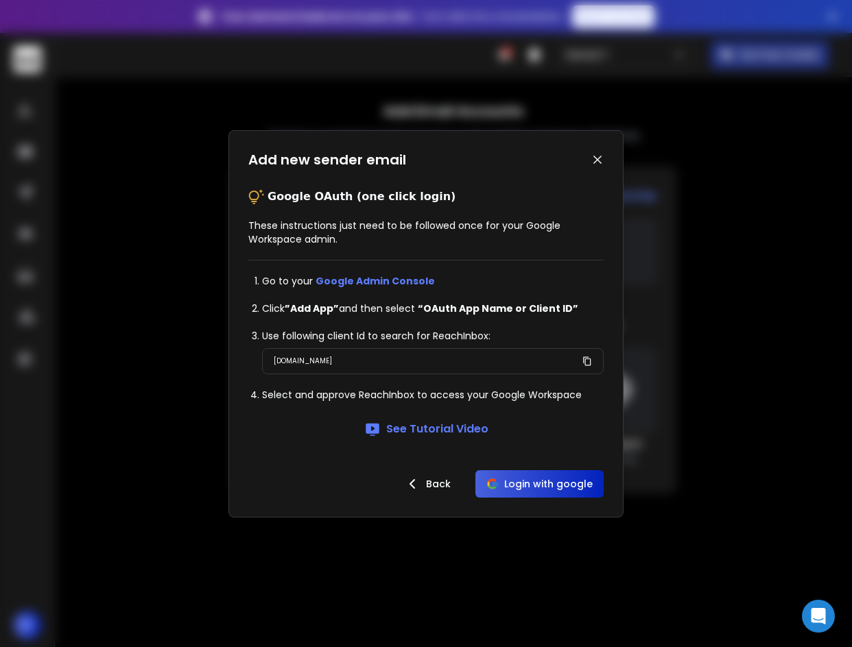
click at [519, 482] on button "Login with google" at bounding box center [539, 483] width 128 height 27
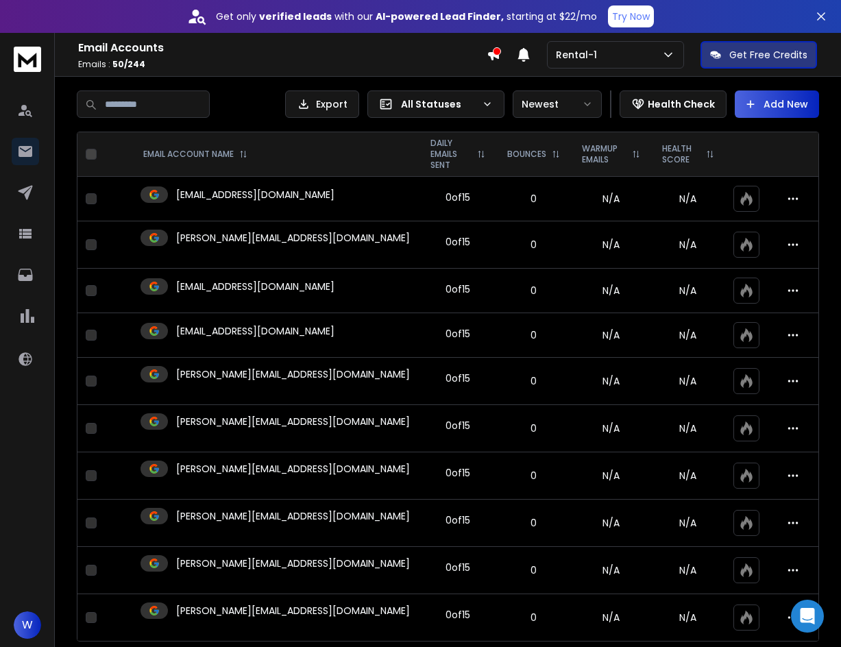
click at [754, 102] on icon at bounding box center [751, 104] width 10 height 10
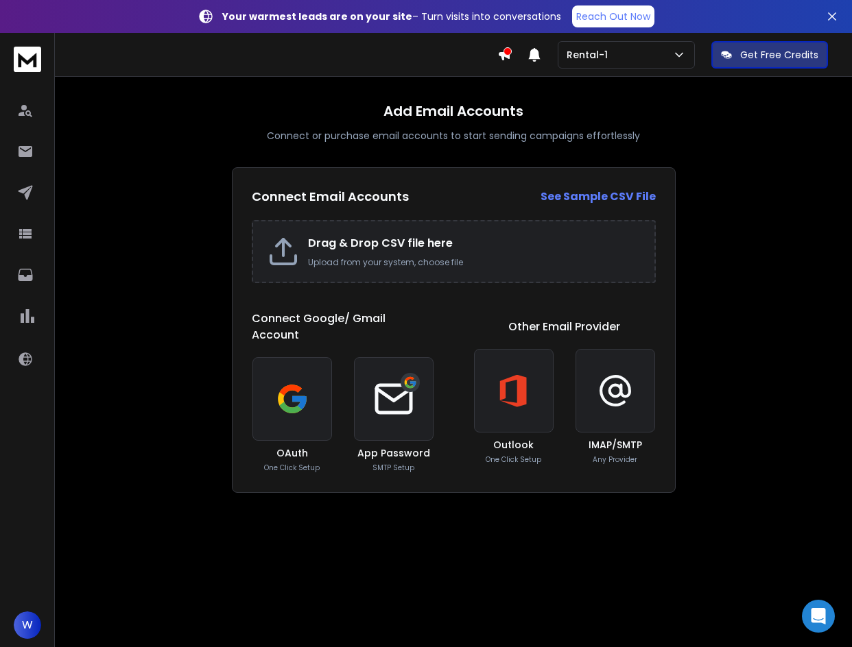
click at [302, 359] on div at bounding box center [292, 399] width 80 height 84
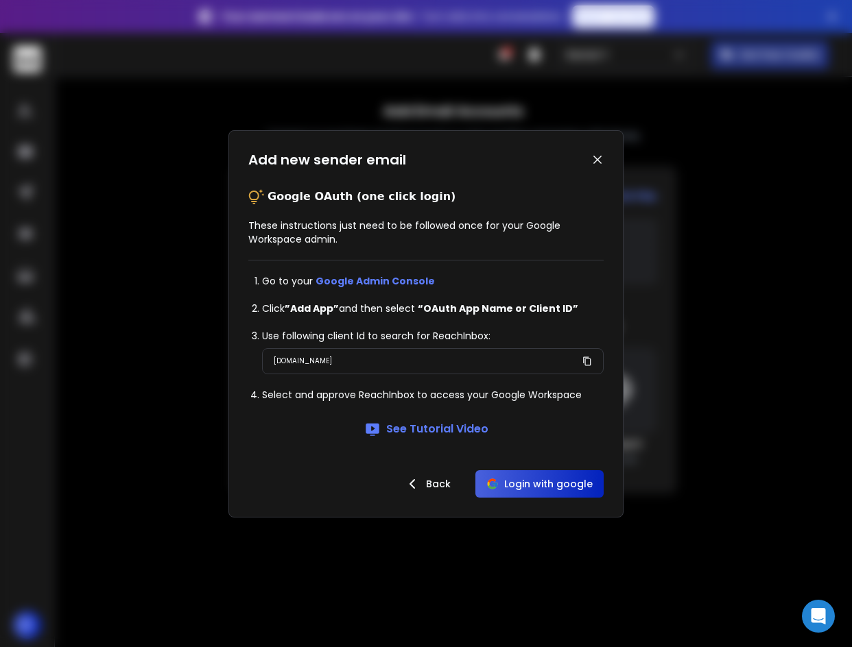
click at [510, 485] on button "Login with google" at bounding box center [539, 483] width 128 height 27
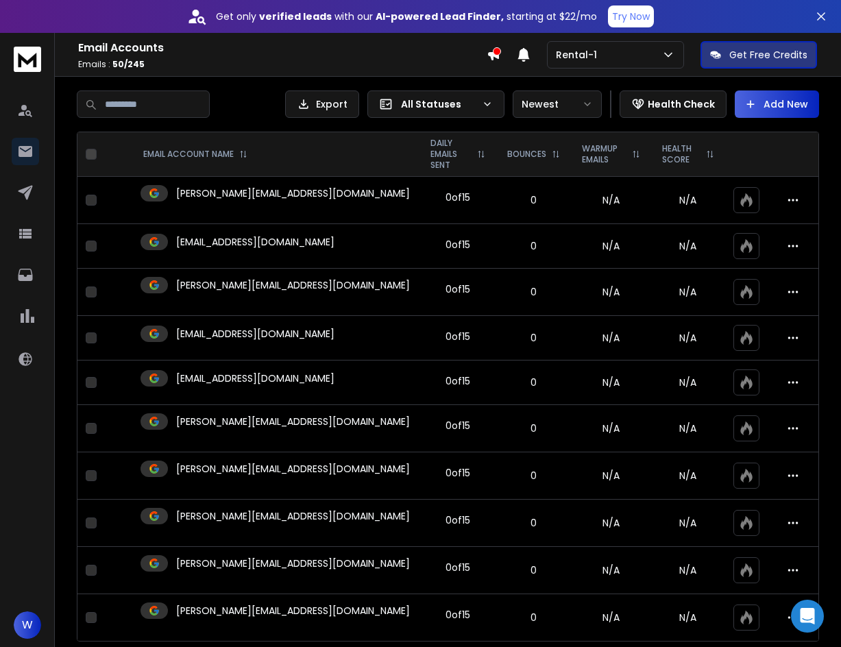
click at [773, 108] on button "Add New" at bounding box center [777, 104] width 84 height 27
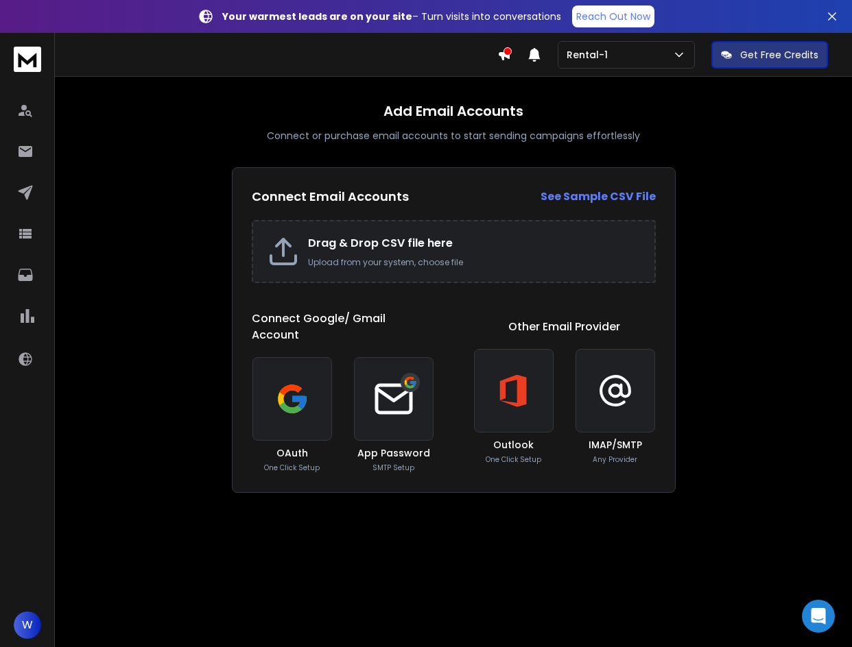
click at [293, 385] on icon at bounding box center [290, 390] width 23 height 11
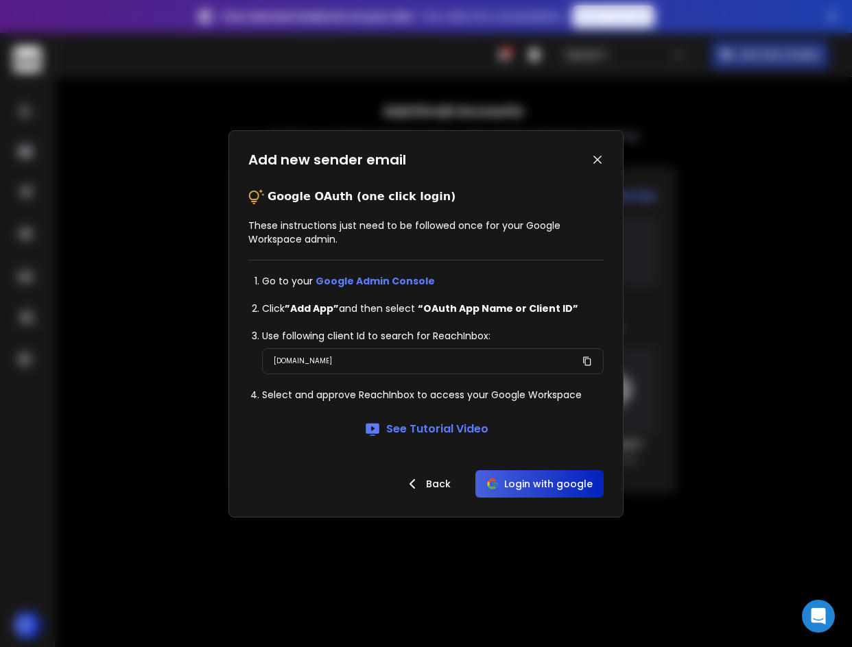
click at [513, 485] on button "Login with google" at bounding box center [539, 483] width 128 height 27
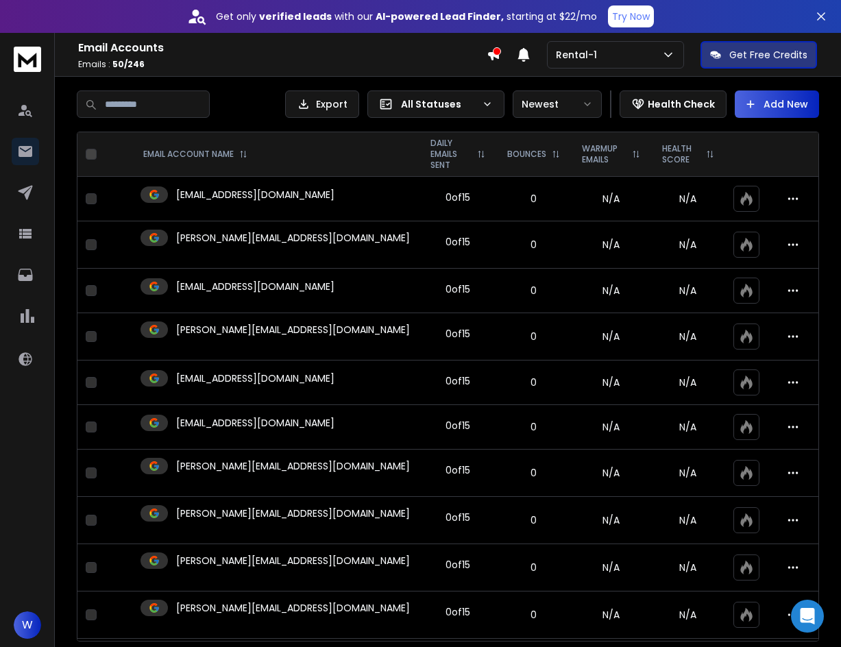
click at [785, 105] on button "Add New" at bounding box center [777, 104] width 84 height 27
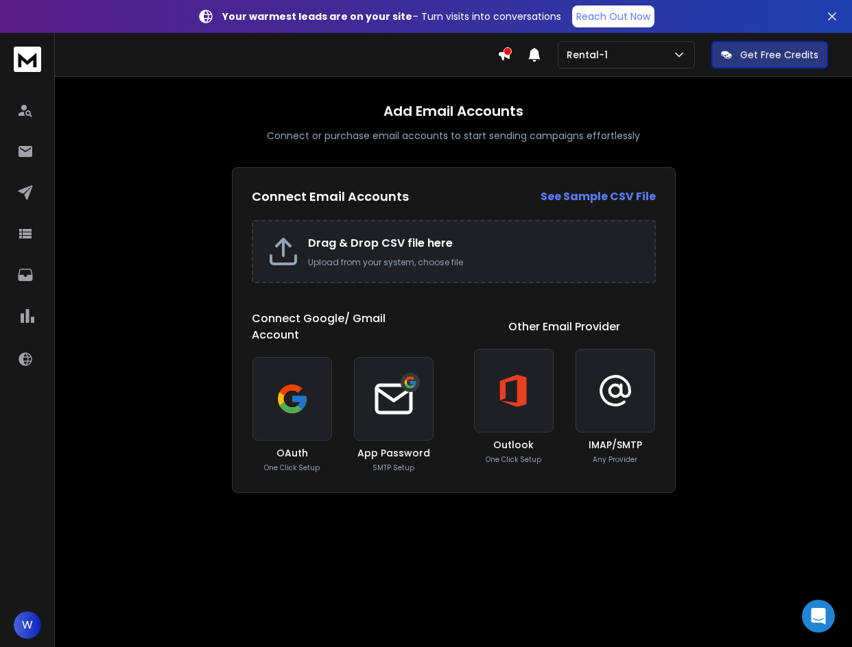
click at [309, 387] on icon at bounding box center [292, 399] width 34 height 41
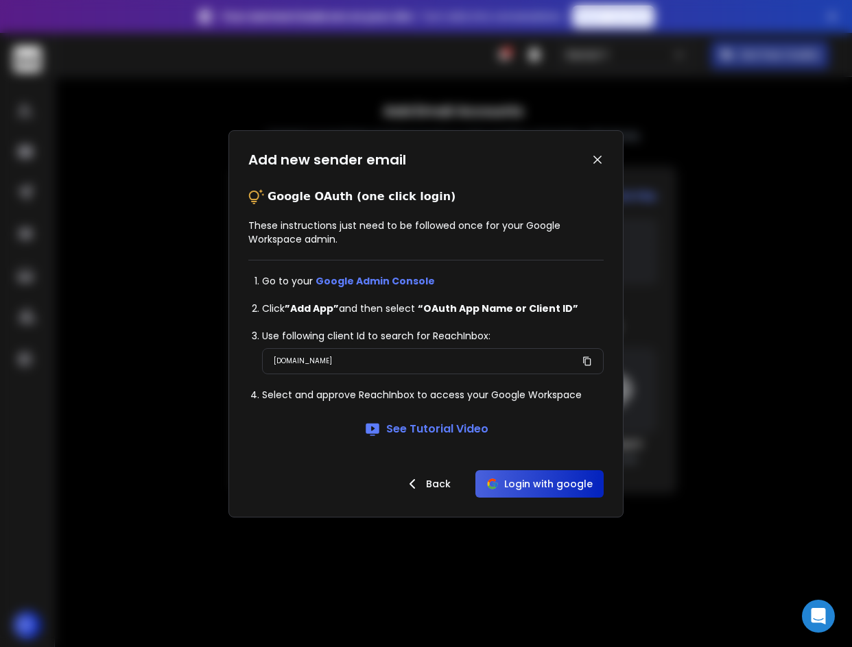
click at [580, 483] on button "Login with google" at bounding box center [539, 483] width 128 height 27
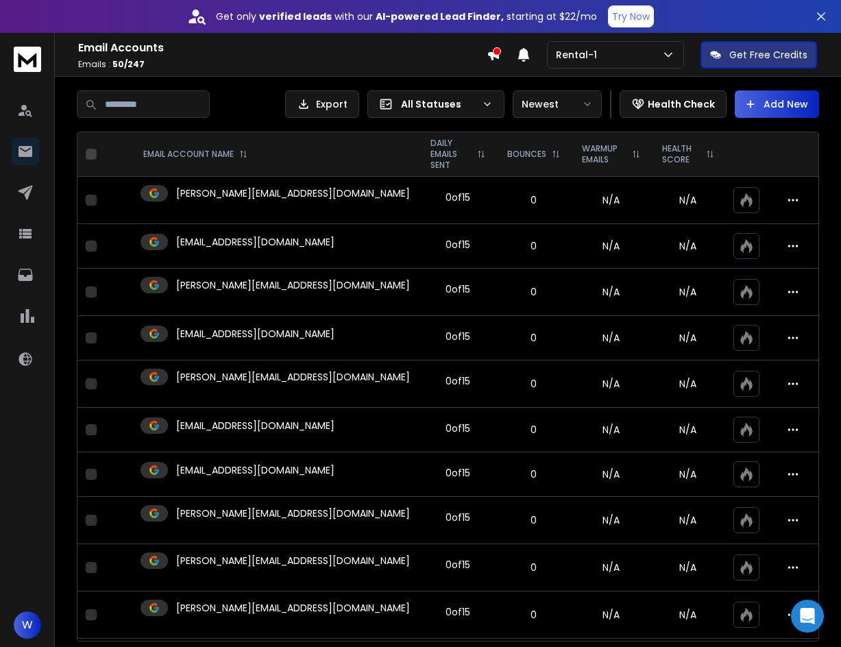
click at [765, 99] on button "Add New" at bounding box center [777, 104] width 84 height 27
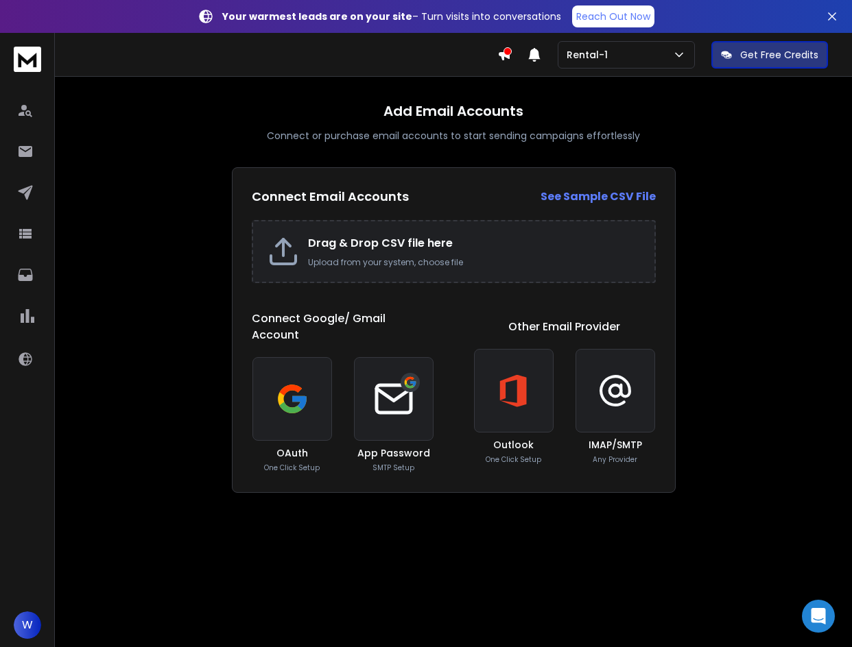
click at [315, 386] on div at bounding box center [292, 399] width 80 height 84
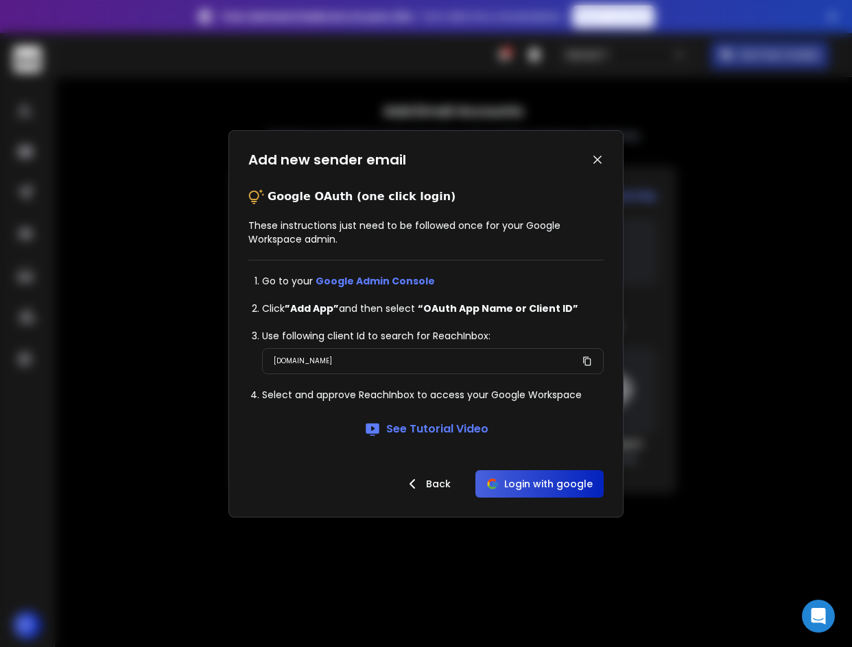
click at [518, 471] on button "Login with google" at bounding box center [539, 483] width 128 height 27
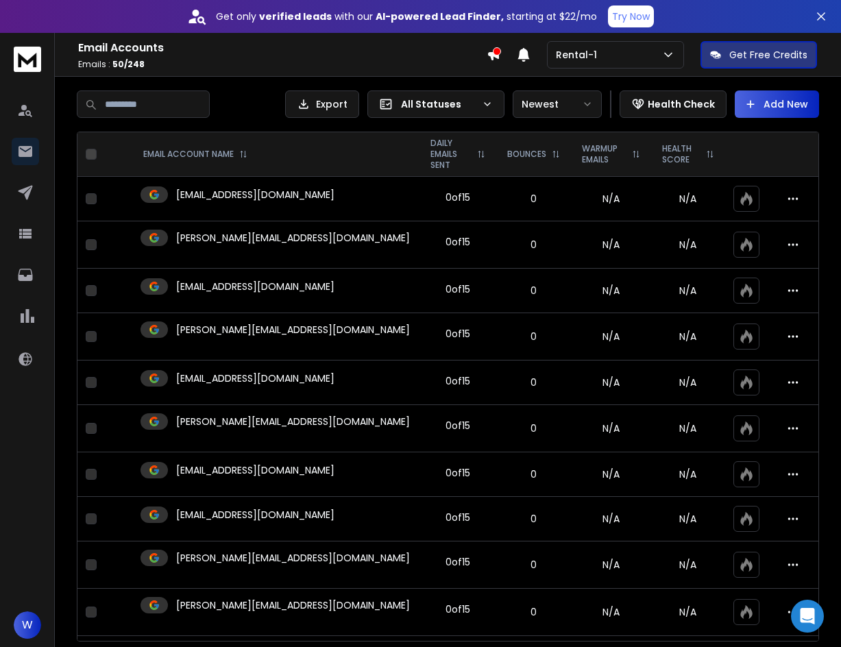
click at [767, 101] on button "Add New" at bounding box center [777, 104] width 84 height 27
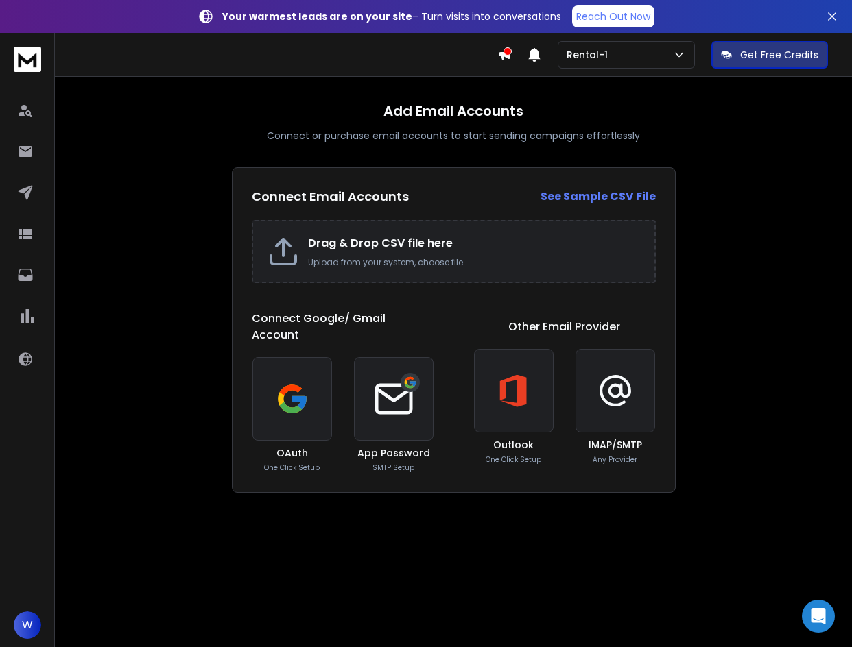
click at [309, 388] on icon at bounding box center [292, 399] width 34 height 41
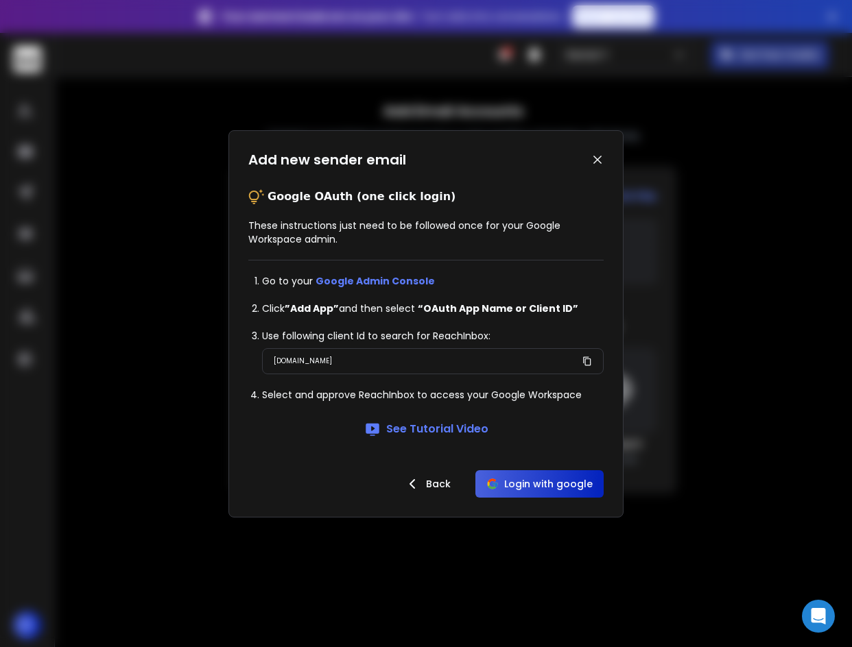
click at [523, 489] on button "Login with google" at bounding box center [539, 483] width 128 height 27
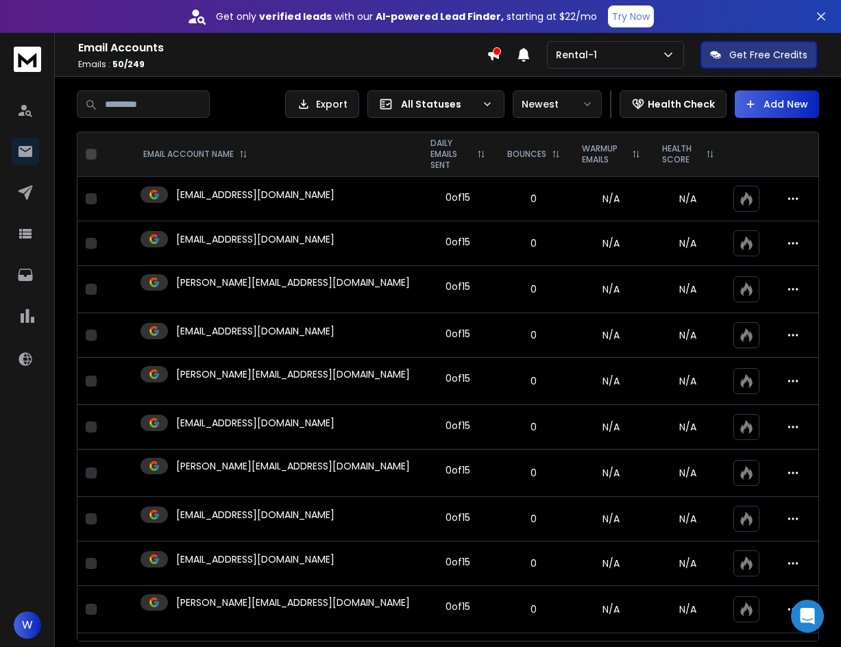
click at [778, 106] on button "Add New" at bounding box center [777, 104] width 84 height 27
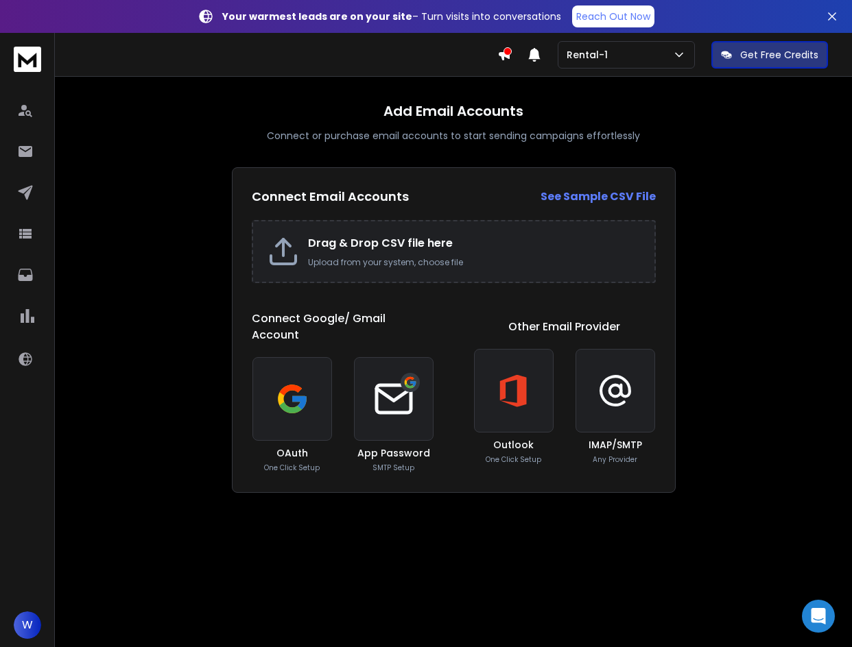
click at [302, 357] on div at bounding box center [292, 399] width 80 height 84
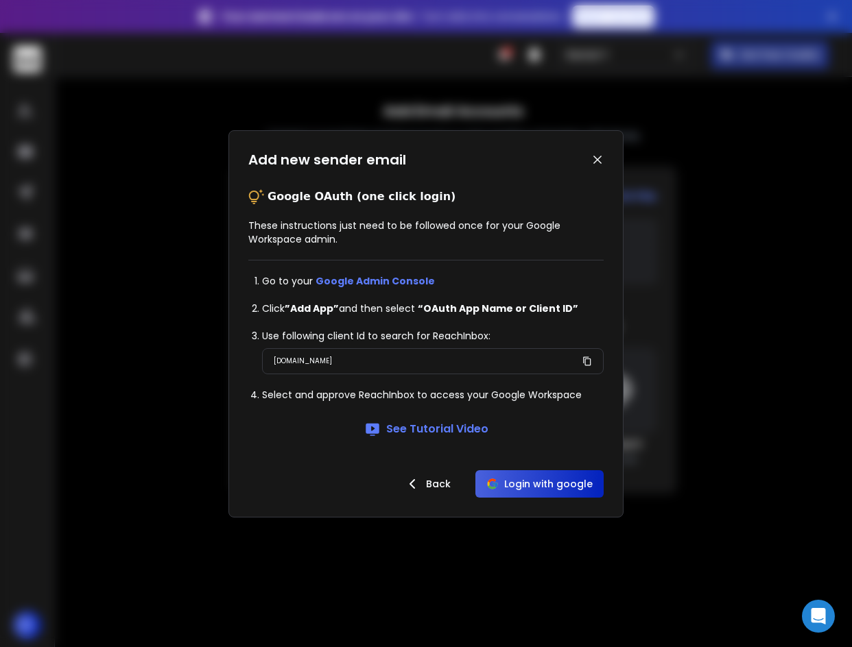
click at [527, 483] on button "Login with google" at bounding box center [539, 483] width 128 height 27
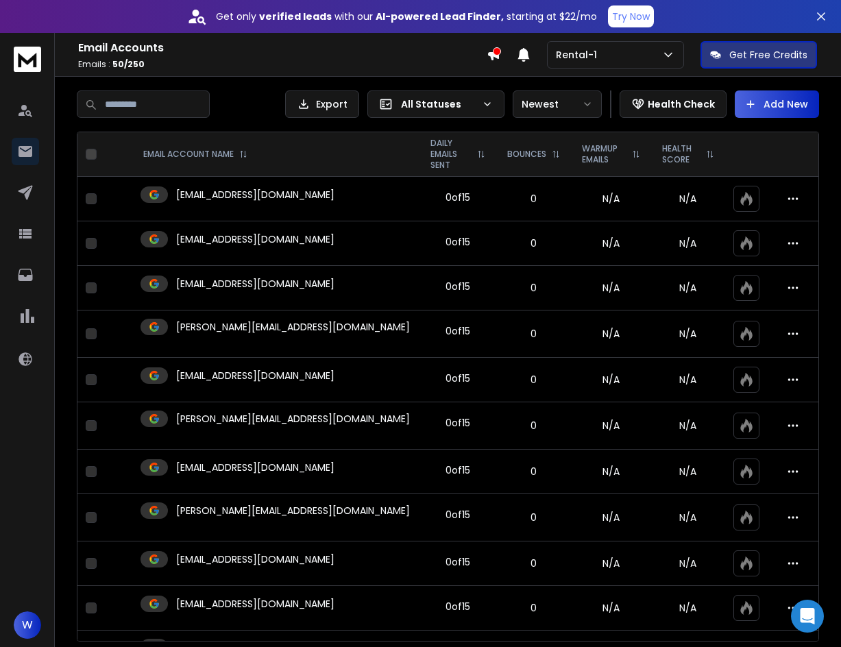
click at [788, 100] on button "Add New" at bounding box center [777, 104] width 84 height 27
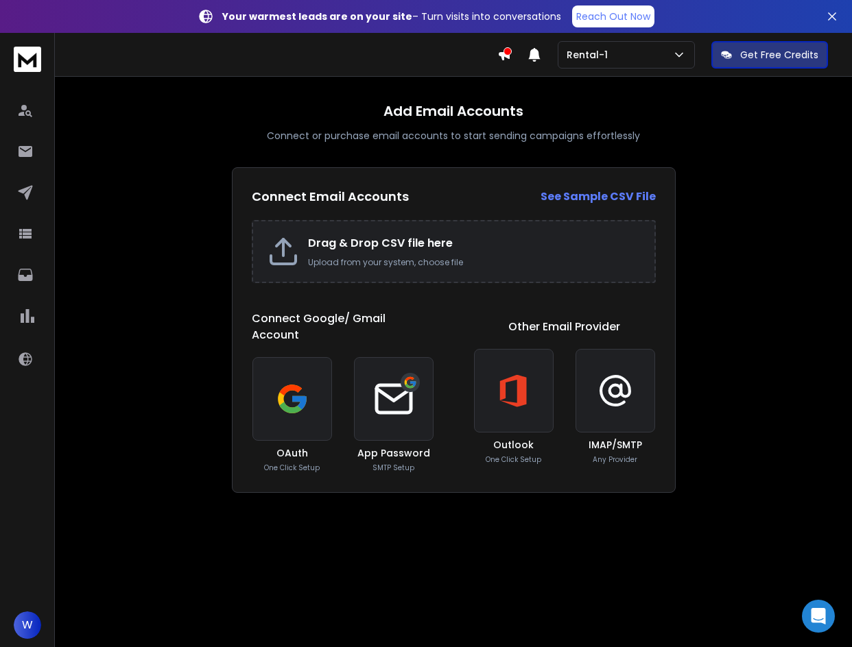
click at [291, 385] on icon at bounding box center [292, 399] width 34 height 41
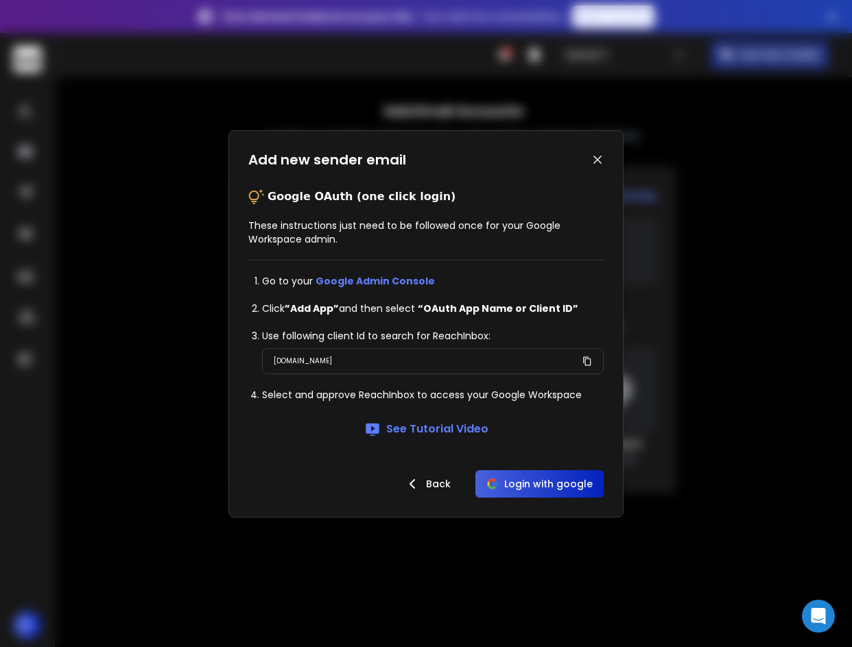
click at [531, 477] on button "Login with google" at bounding box center [539, 483] width 128 height 27
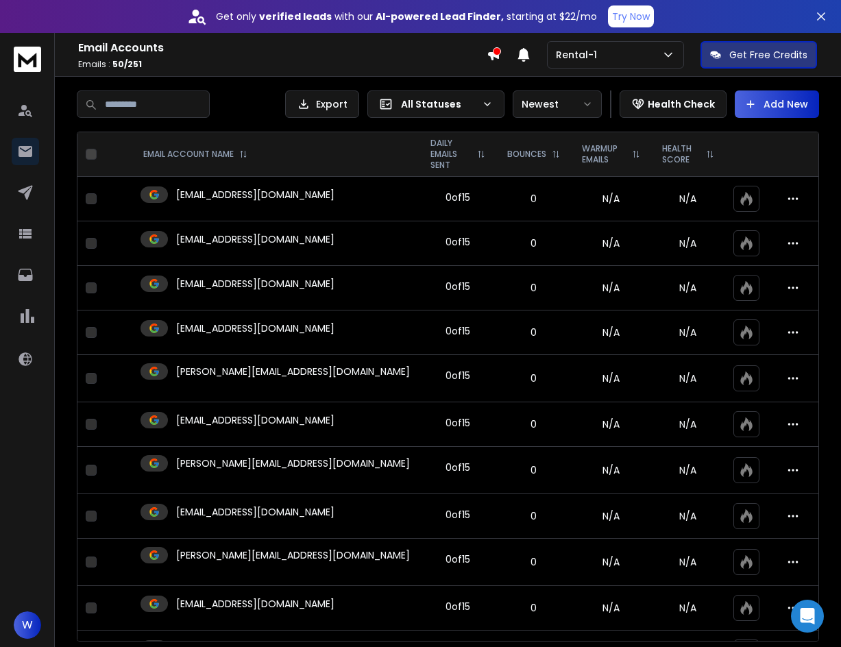
click at [769, 111] on button "Add New" at bounding box center [777, 104] width 84 height 27
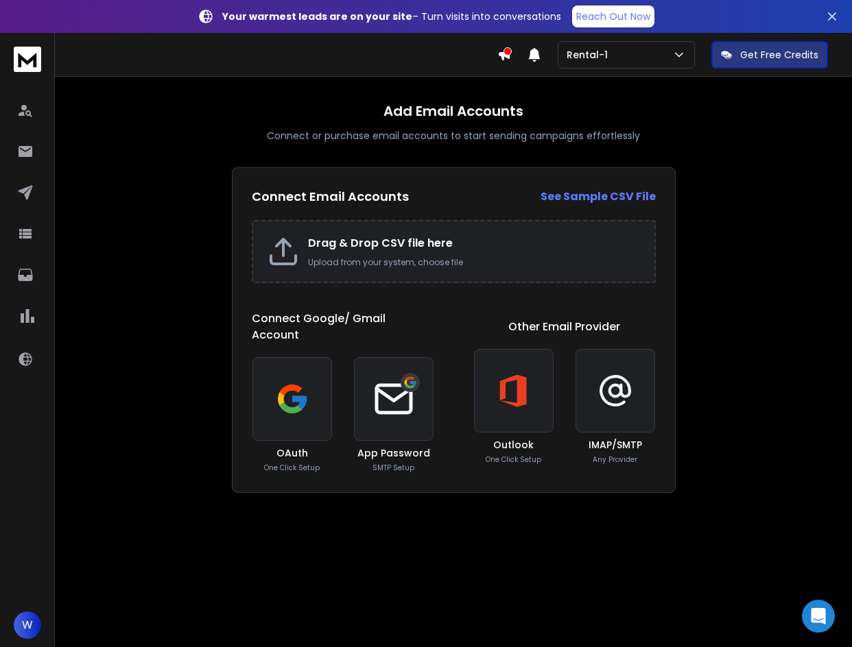
click at [318, 374] on div at bounding box center [292, 399] width 80 height 84
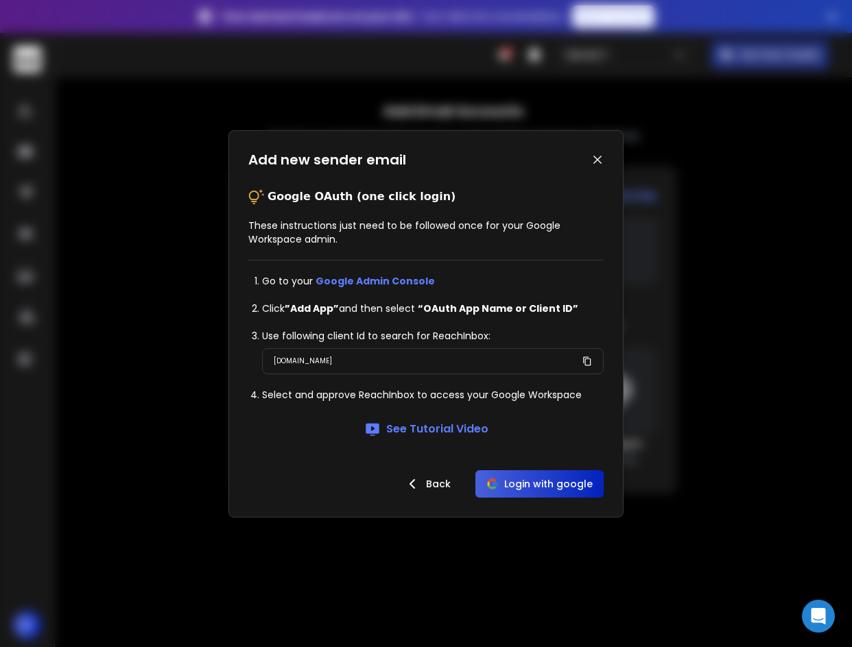
click at [509, 481] on button "Login with google" at bounding box center [539, 483] width 128 height 27
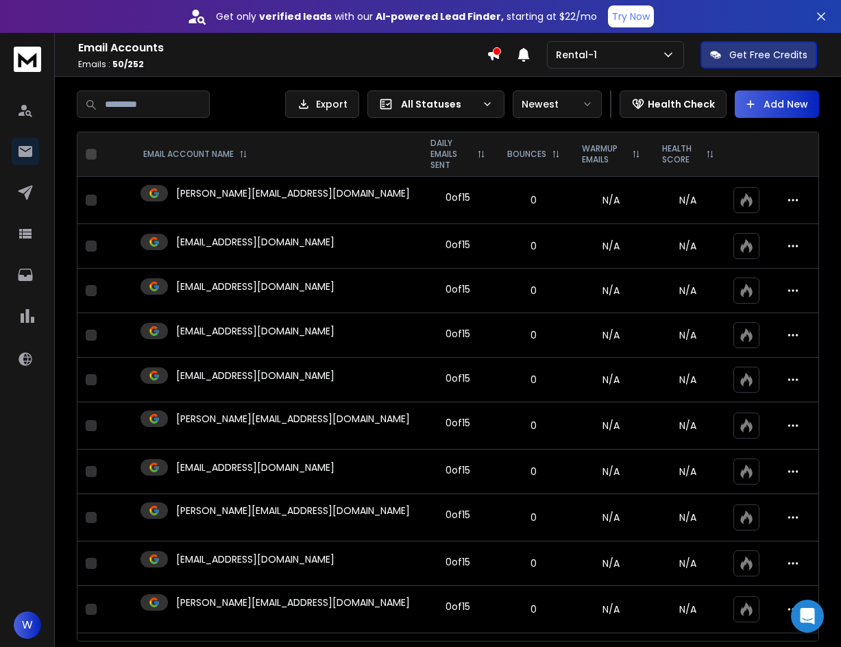
click at [791, 92] on button "Add New" at bounding box center [777, 104] width 84 height 27
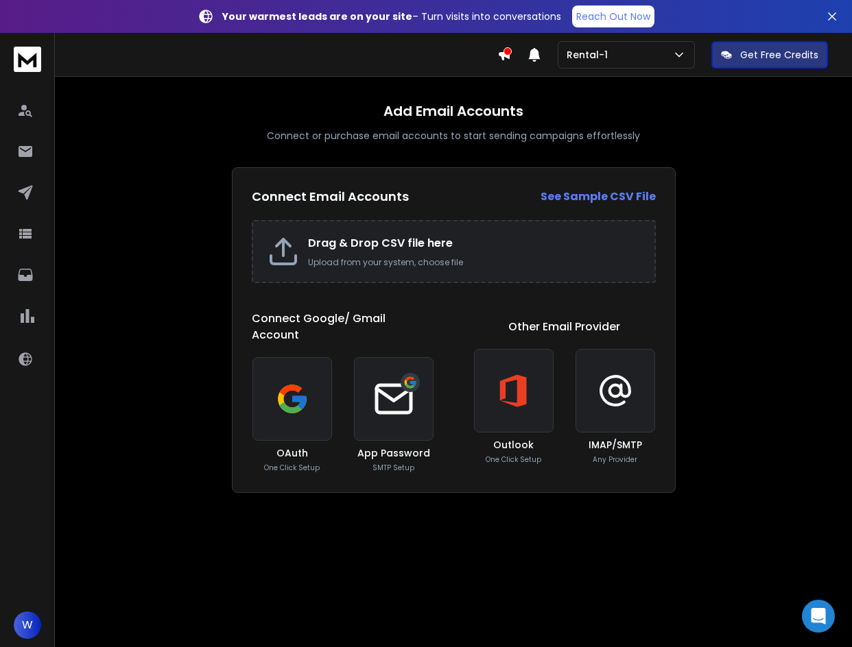
click at [263, 393] on div at bounding box center [292, 399] width 80 height 84
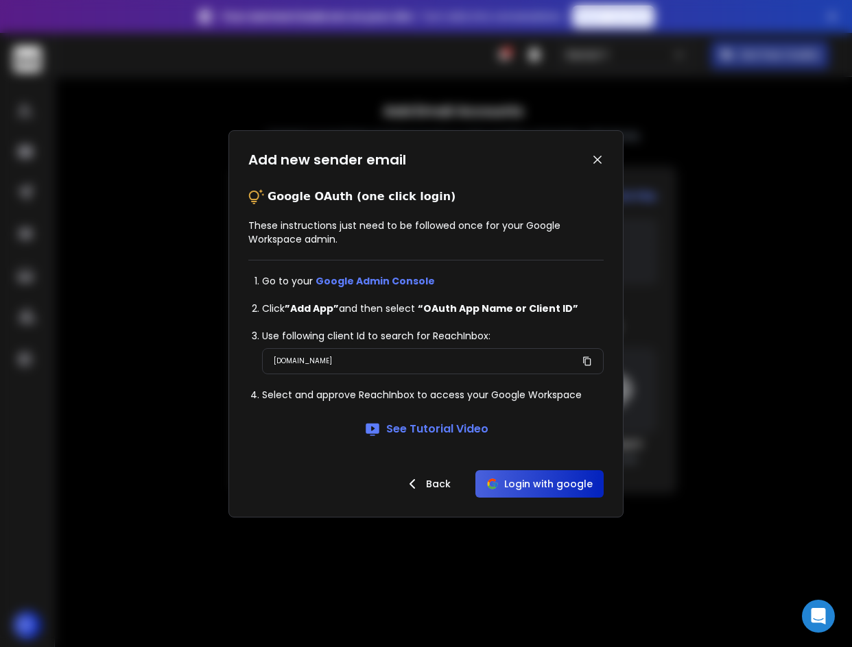
click at [544, 482] on button "Login with google" at bounding box center [539, 483] width 128 height 27
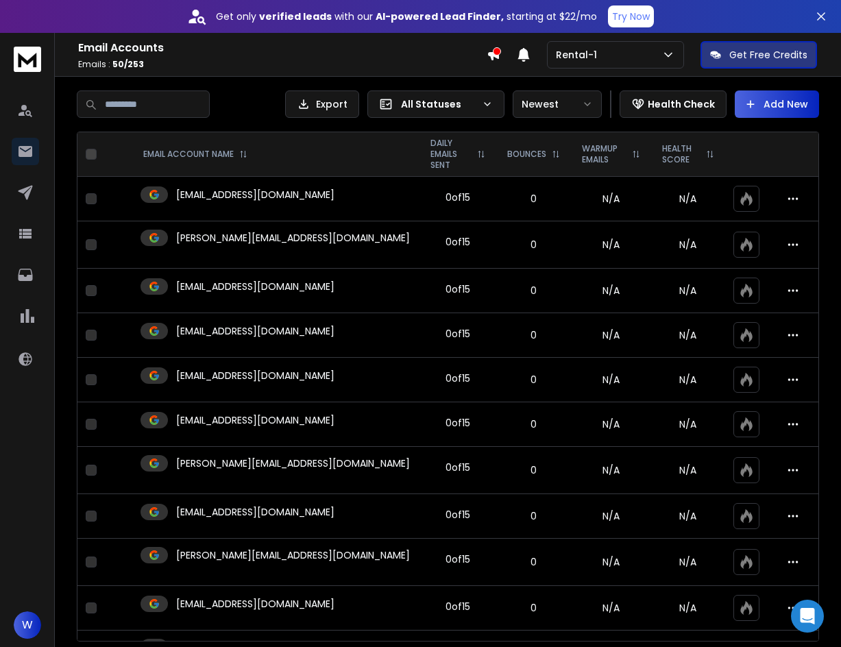
click at [783, 99] on button "Add New" at bounding box center [777, 104] width 84 height 27
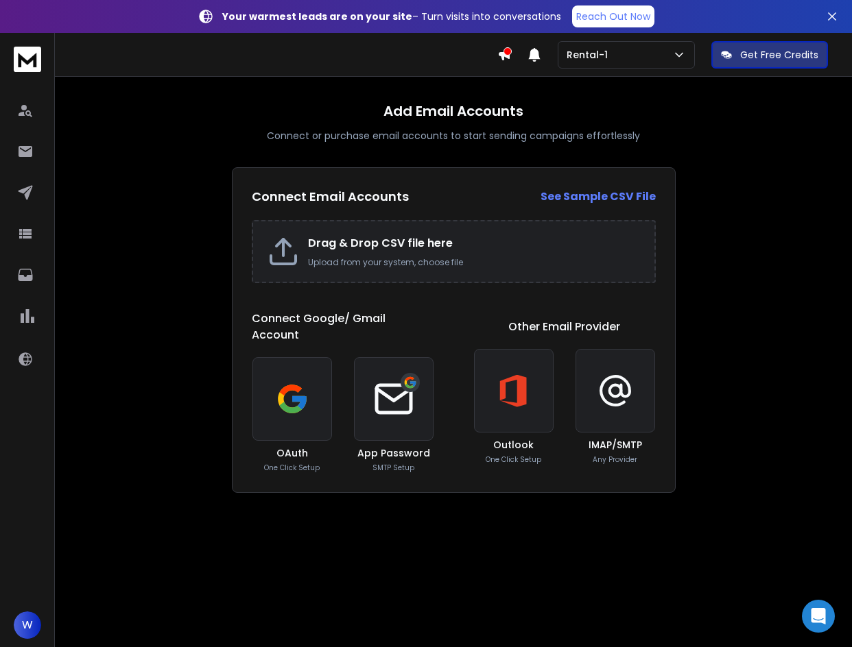
click at [297, 379] on icon at bounding box center [292, 399] width 34 height 41
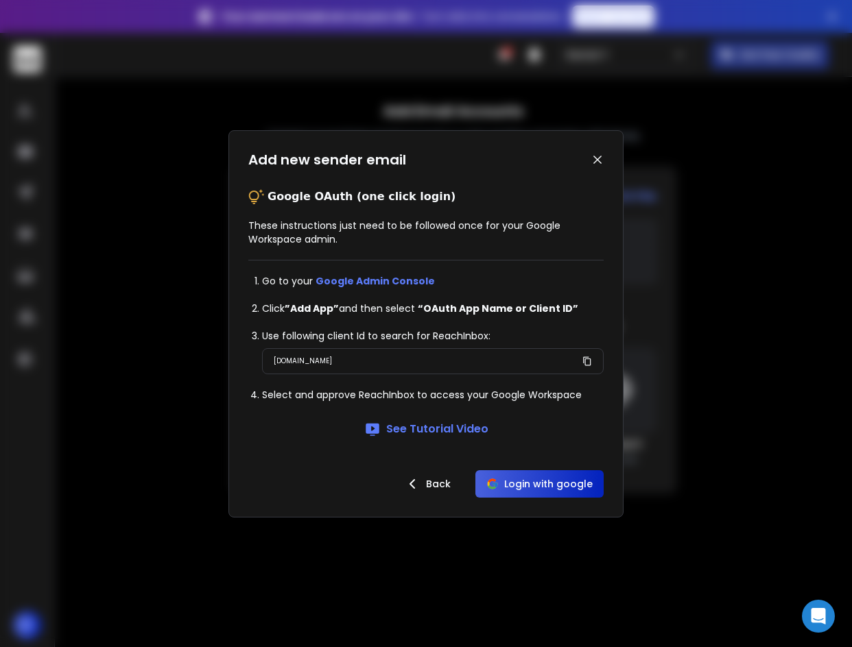
click at [496, 479] on icon at bounding box center [492, 481] width 8 height 4
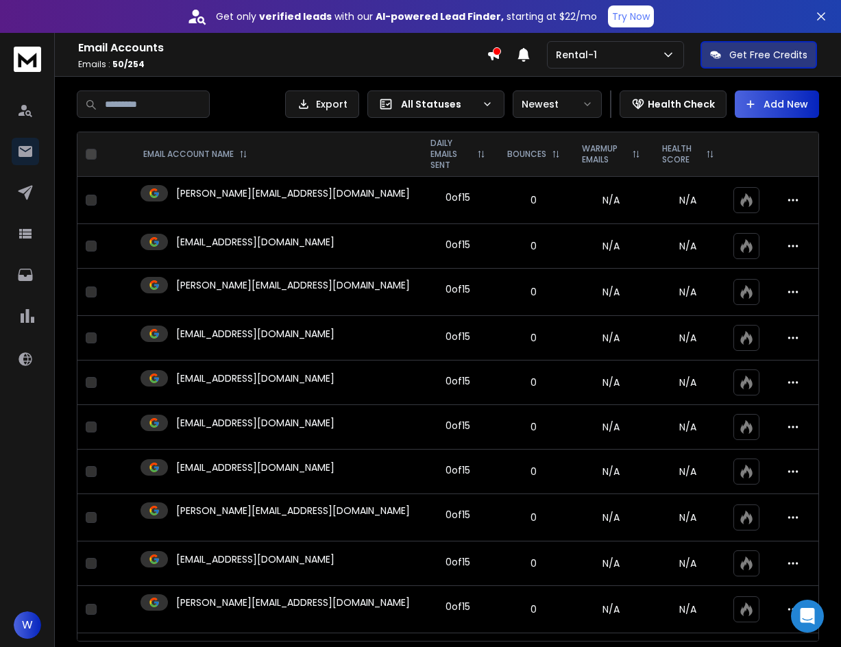
click at [759, 107] on button "Add New" at bounding box center [777, 104] width 84 height 27
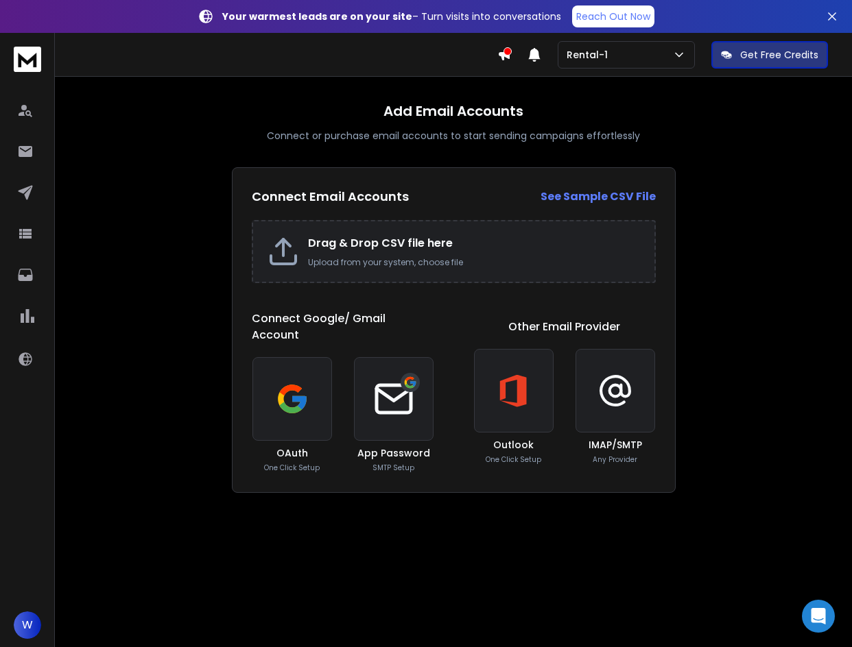
click at [309, 380] on icon at bounding box center [292, 399] width 34 height 41
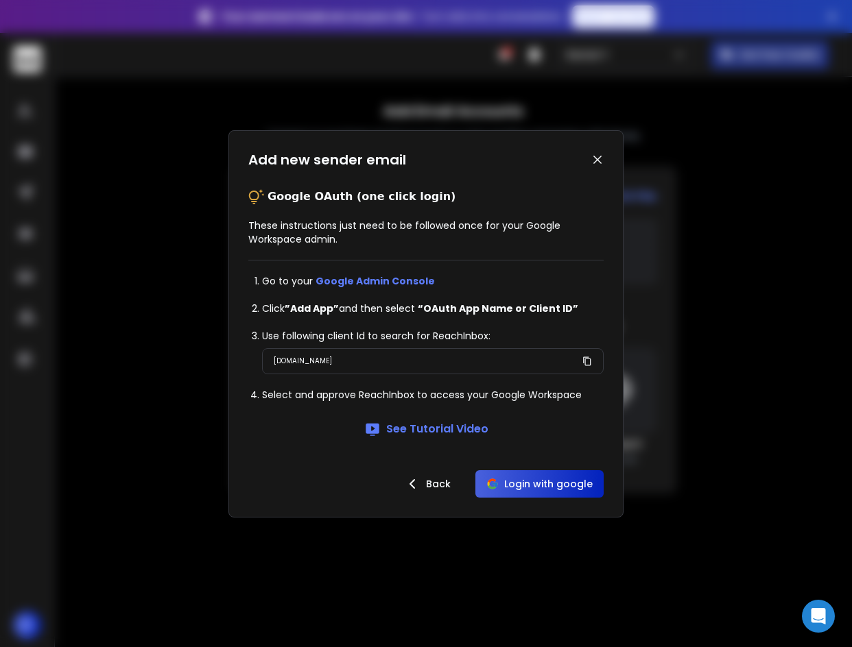
click at [535, 484] on button "Login with google" at bounding box center [539, 483] width 128 height 27
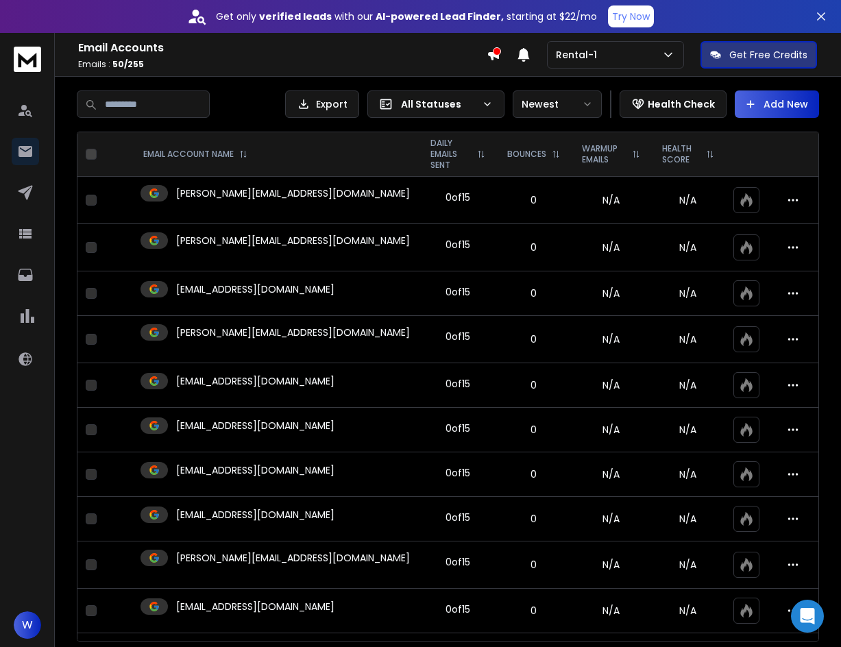
click at [777, 99] on button "Add New" at bounding box center [777, 104] width 84 height 27
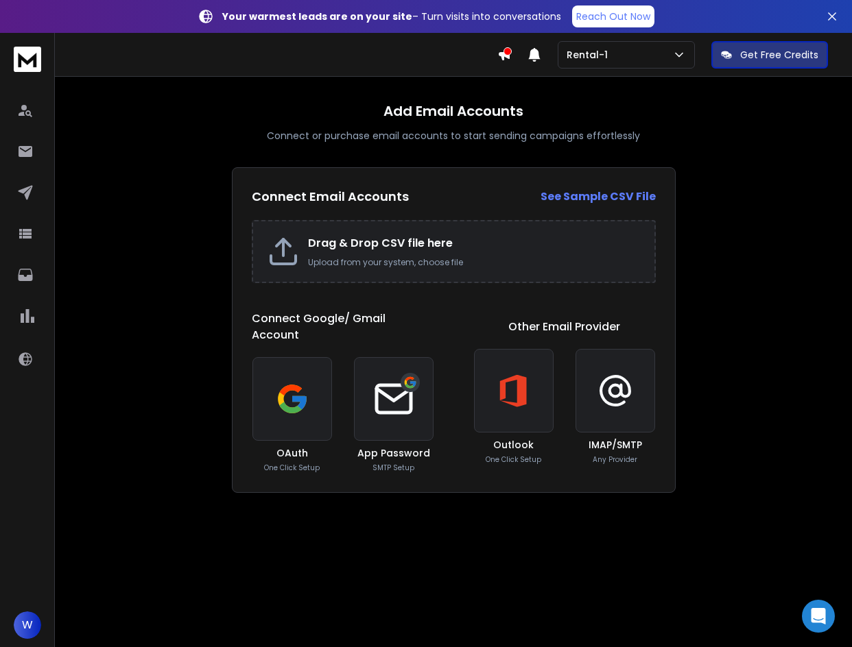
click at [298, 357] on div at bounding box center [292, 399] width 80 height 84
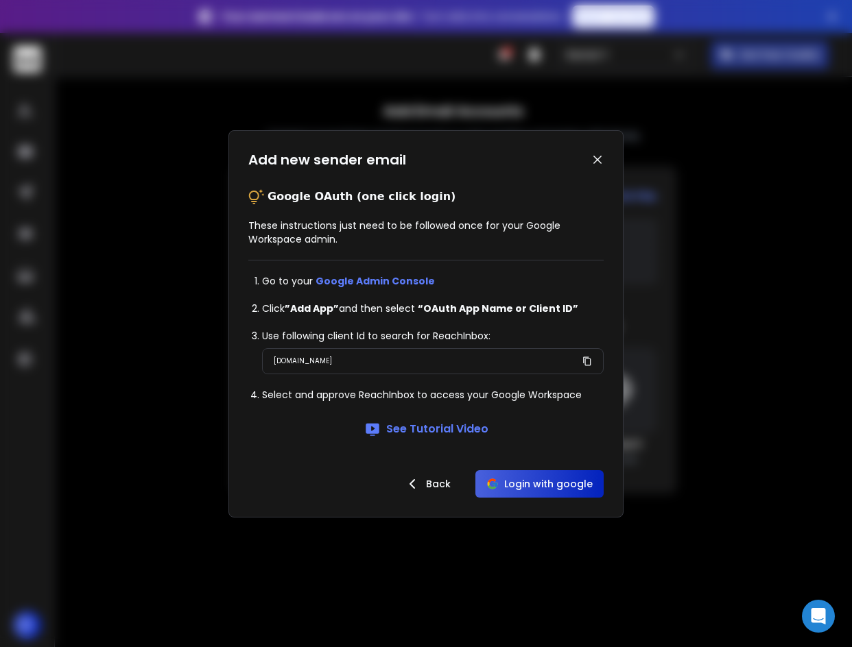
click at [544, 490] on button "Login with google" at bounding box center [539, 483] width 128 height 27
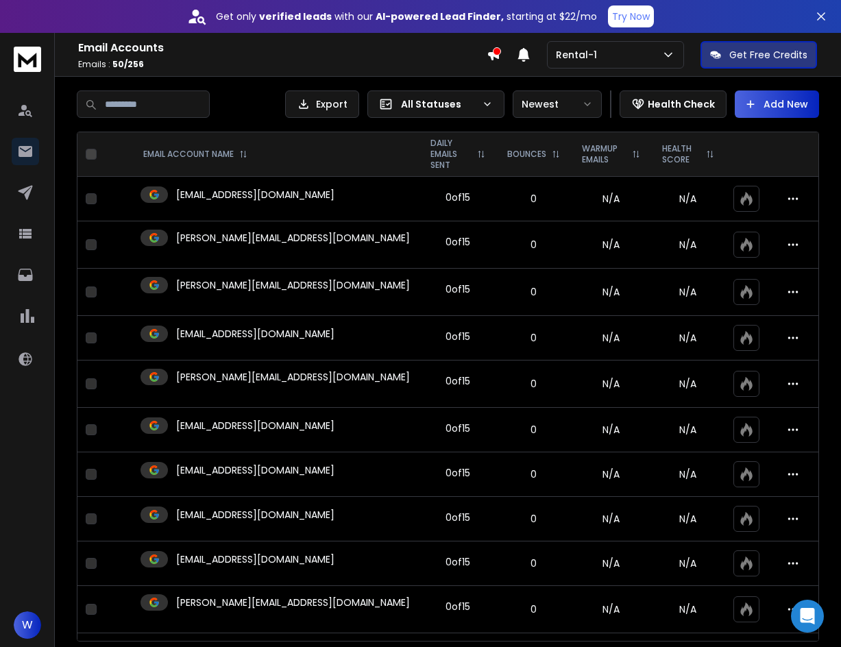
click at [777, 99] on button "Add New" at bounding box center [777, 104] width 84 height 27
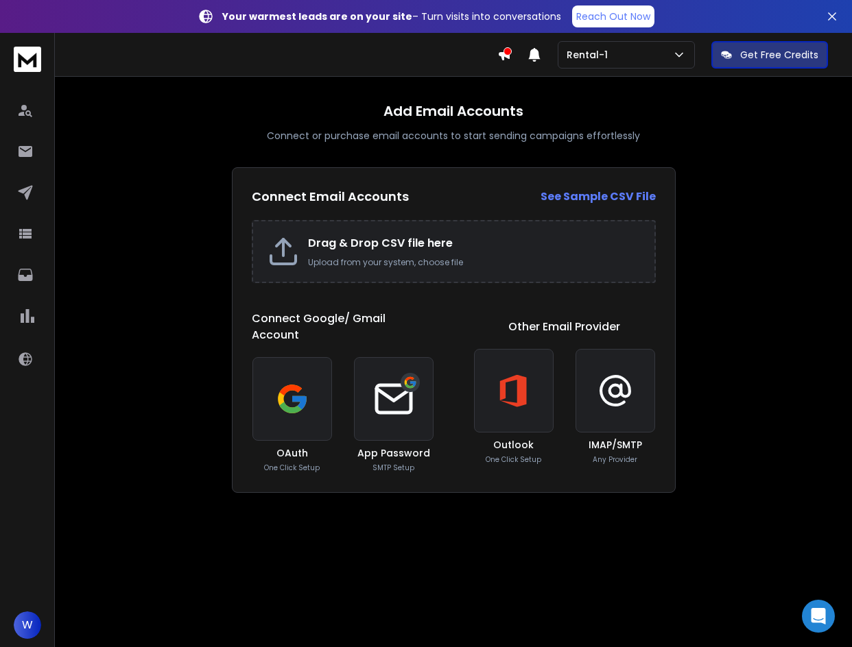
click at [309, 379] on icon at bounding box center [292, 399] width 34 height 41
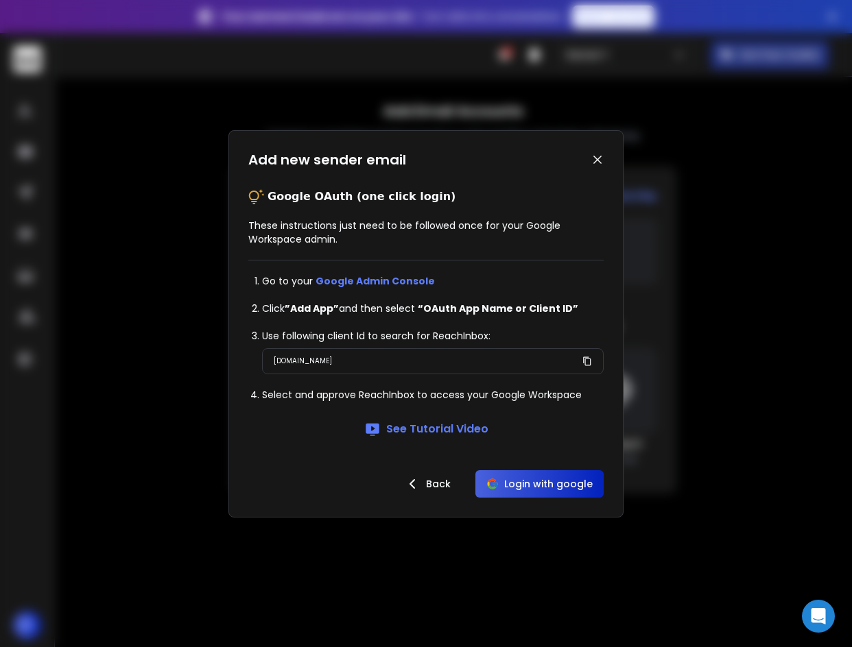
click at [543, 483] on button "Login with google" at bounding box center [539, 483] width 128 height 27
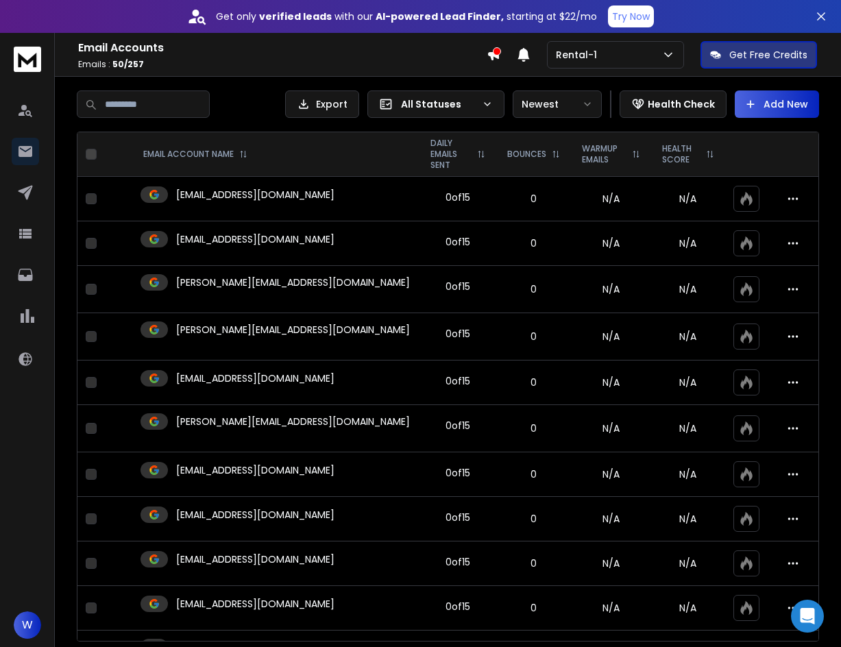
click at [767, 98] on button "Add New" at bounding box center [777, 104] width 84 height 27
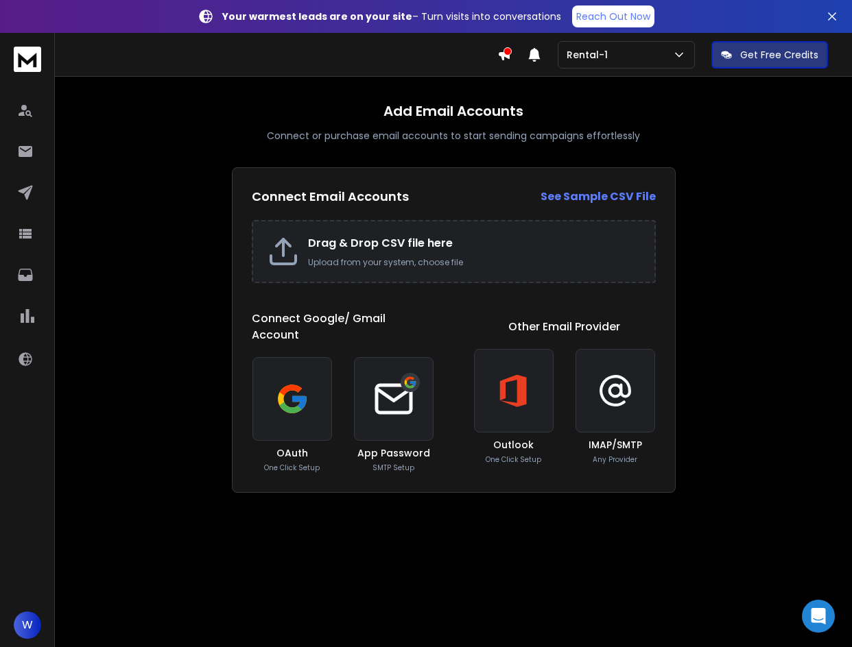
click at [311, 384] on div at bounding box center [292, 399] width 80 height 84
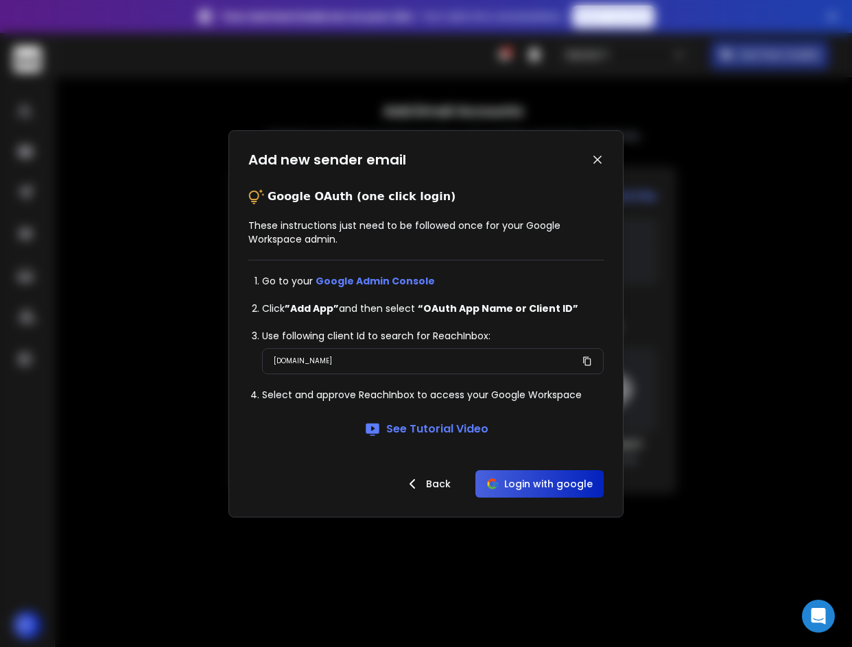
click at [533, 488] on button "Login with google" at bounding box center [539, 483] width 128 height 27
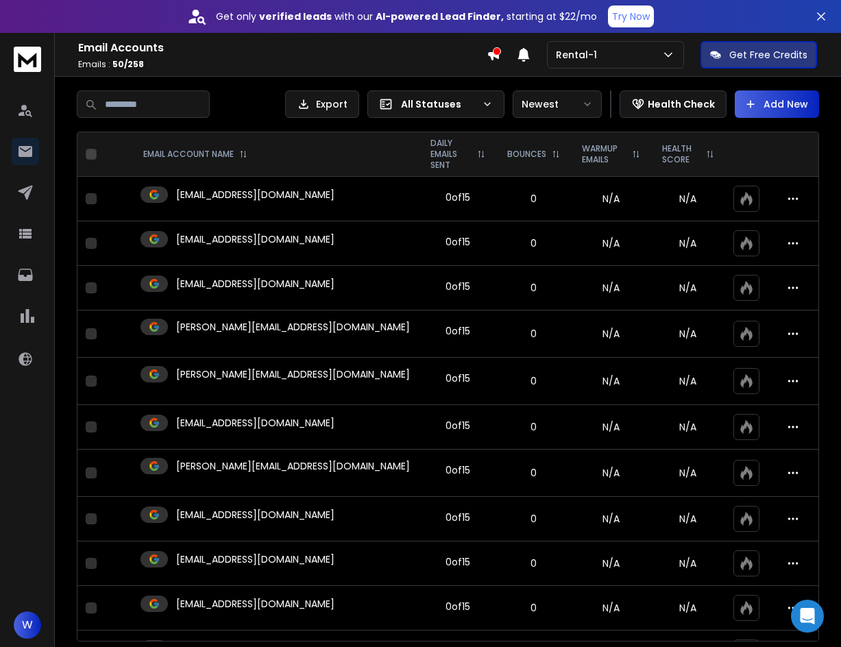
click at [761, 99] on button "Add New" at bounding box center [777, 104] width 84 height 27
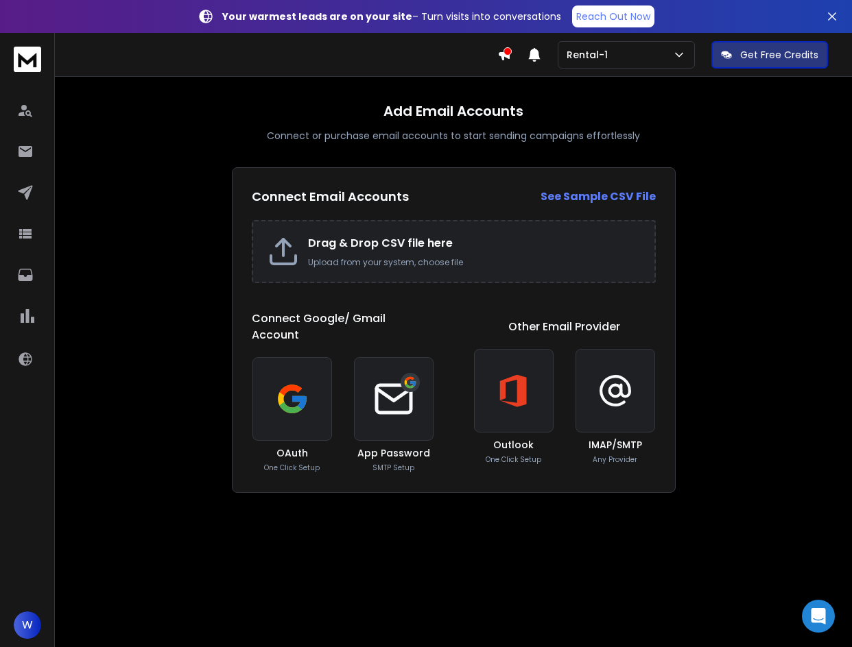
click at [307, 357] on div at bounding box center [292, 399] width 80 height 84
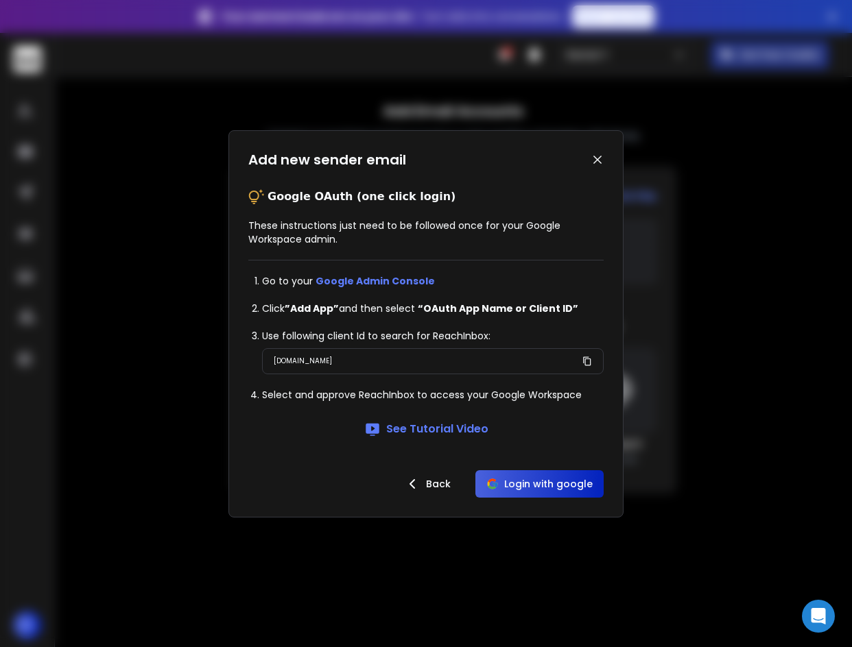
click at [515, 487] on button "Login with google" at bounding box center [539, 483] width 128 height 27
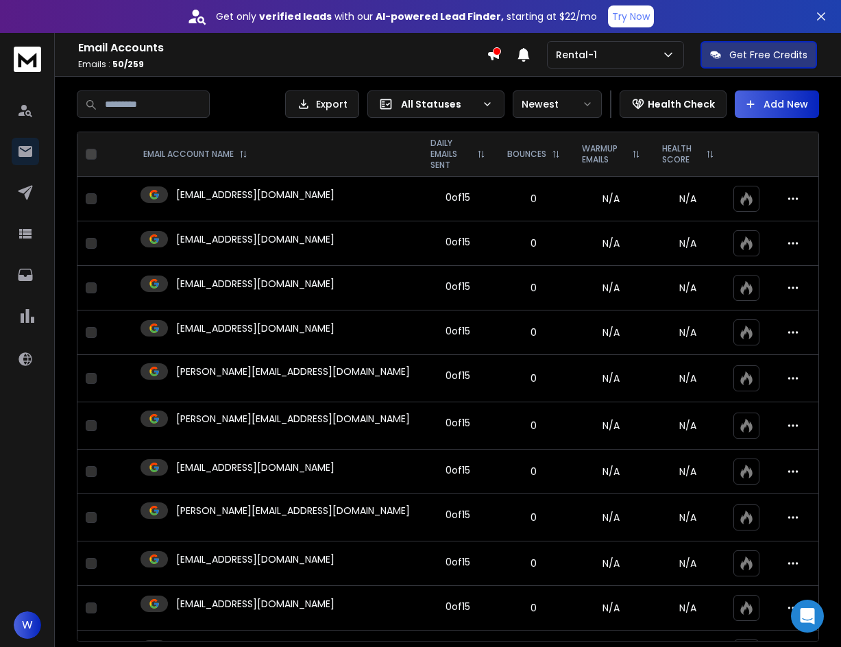
click at [785, 109] on button "Add New" at bounding box center [777, 104] width 84 height 27
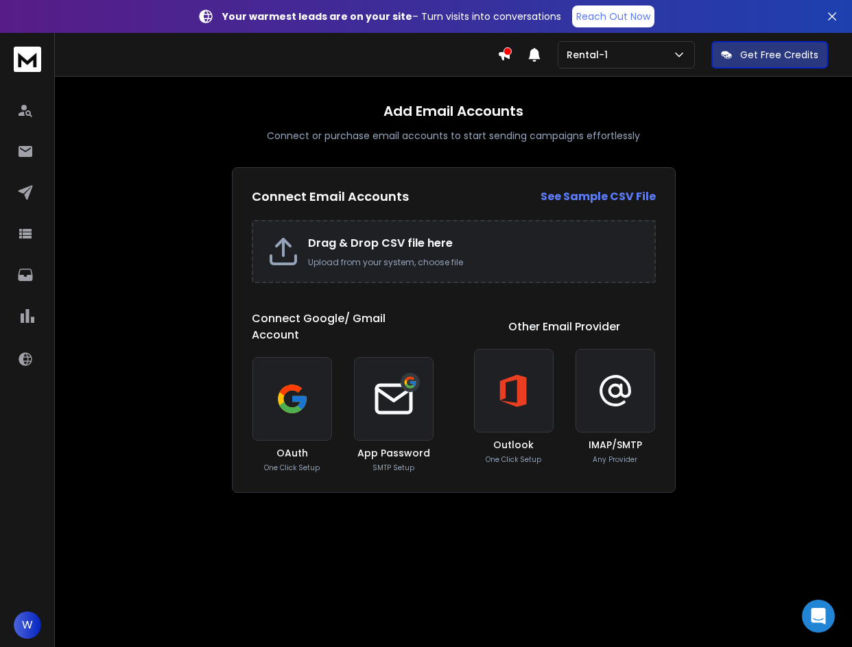
click at [317, 381] on div at bounding box center [292, 399] width 80 height 84
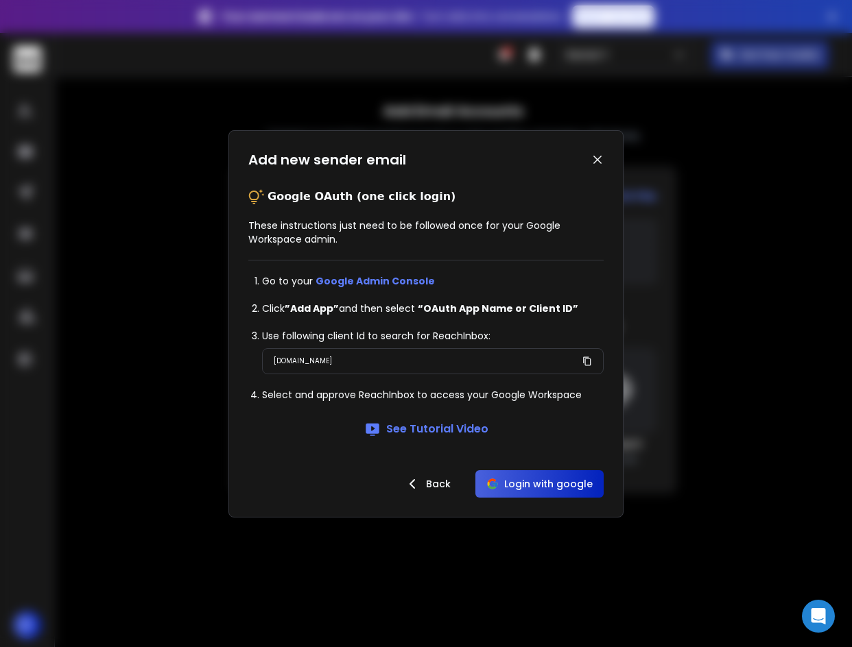
click at [553, 485] on button "Login with google" at bounding box center [539, 483] width 128 height 27
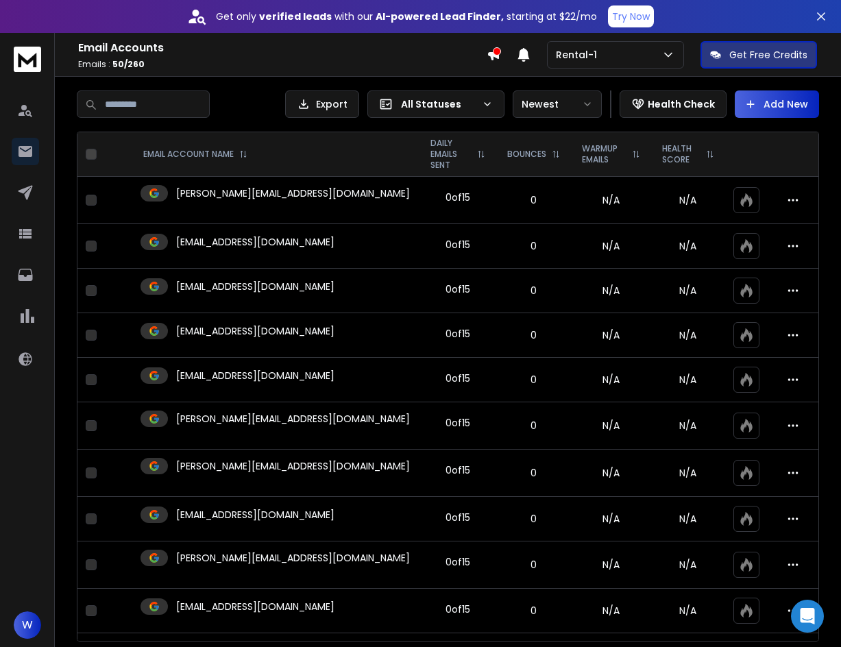
click at [781, 99] on button "Add New" at bounding box center [777, 104] width 84 height 27
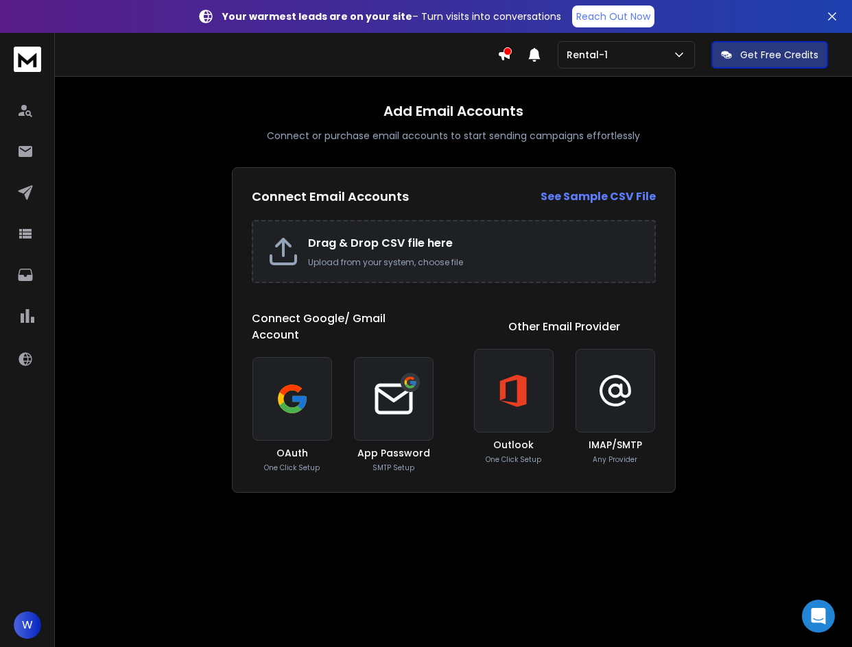
click at [311, 382] on div at bounding box center [292, 399] width 80 height 84
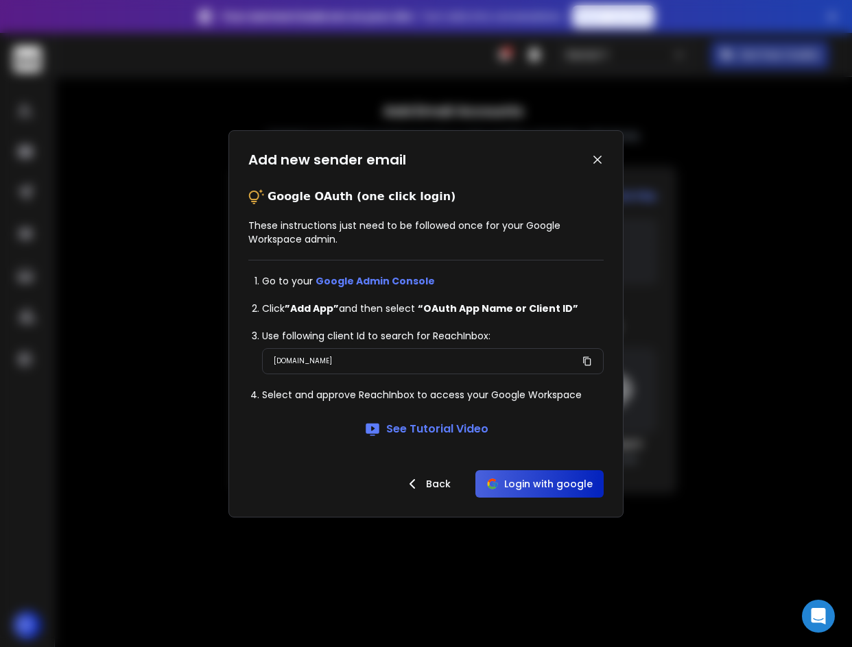
click at [562, 489] on button "Login with google" at bounding box center [539, 483] width 128 height 27
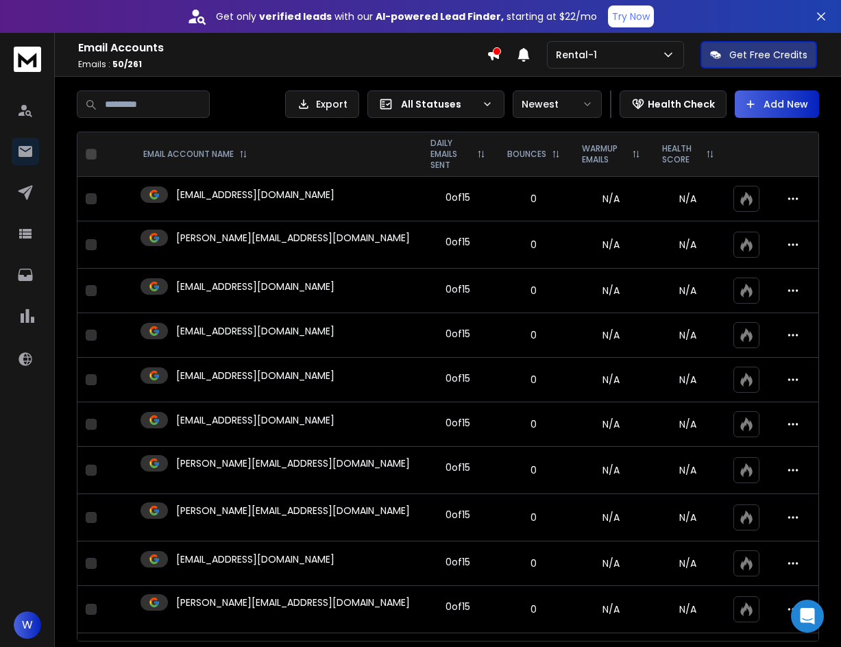
click at [759, 101] on button "Add New" at bounding box center [777, 104] width 84 height 27
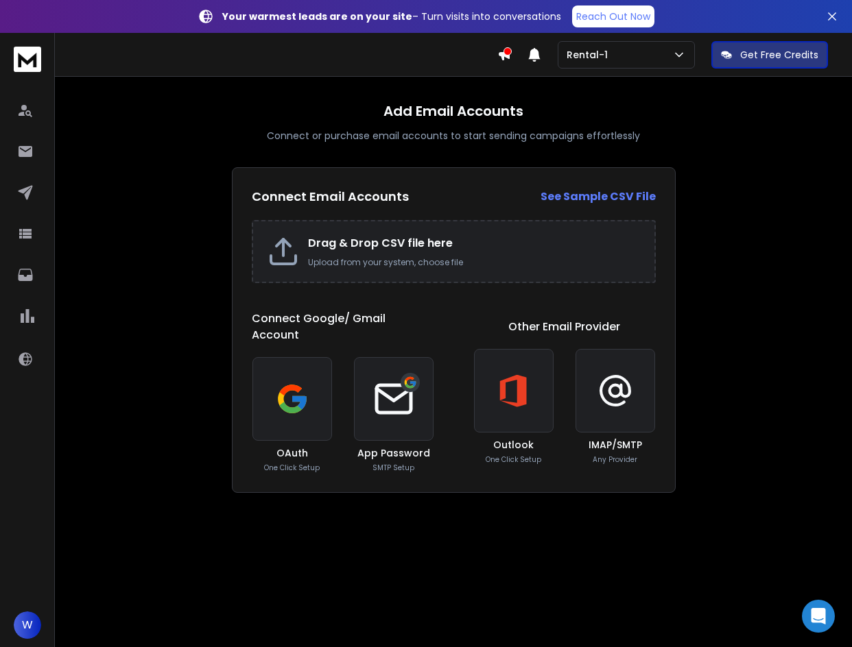
click at [296, 379] on icon at bounding box center [292, 399] width 34 height 41
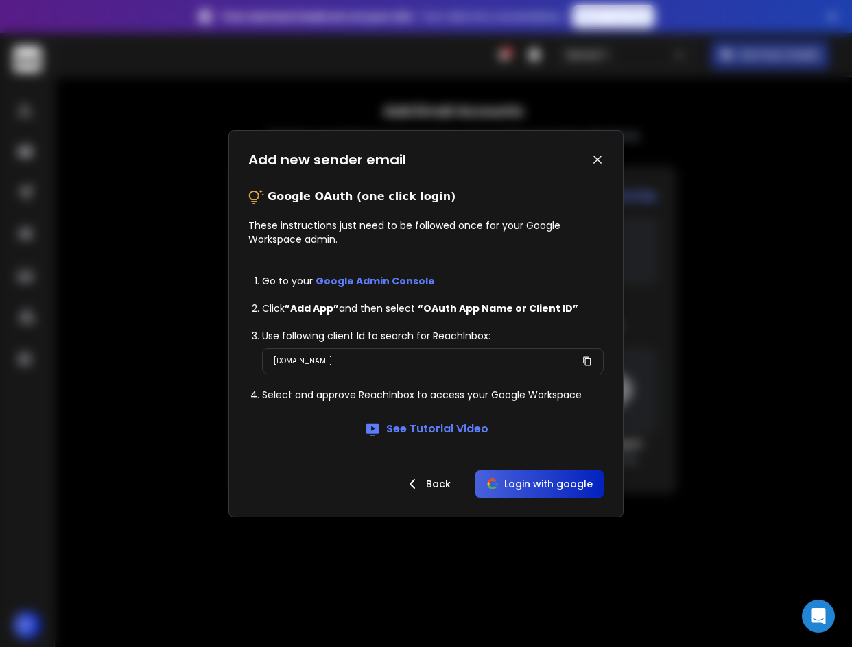
click at [550, 477] on button "Login with google" at bounding box center [539, 483] width 128 height 27
